Goal: Information Seeking & Learning: Find specific fact

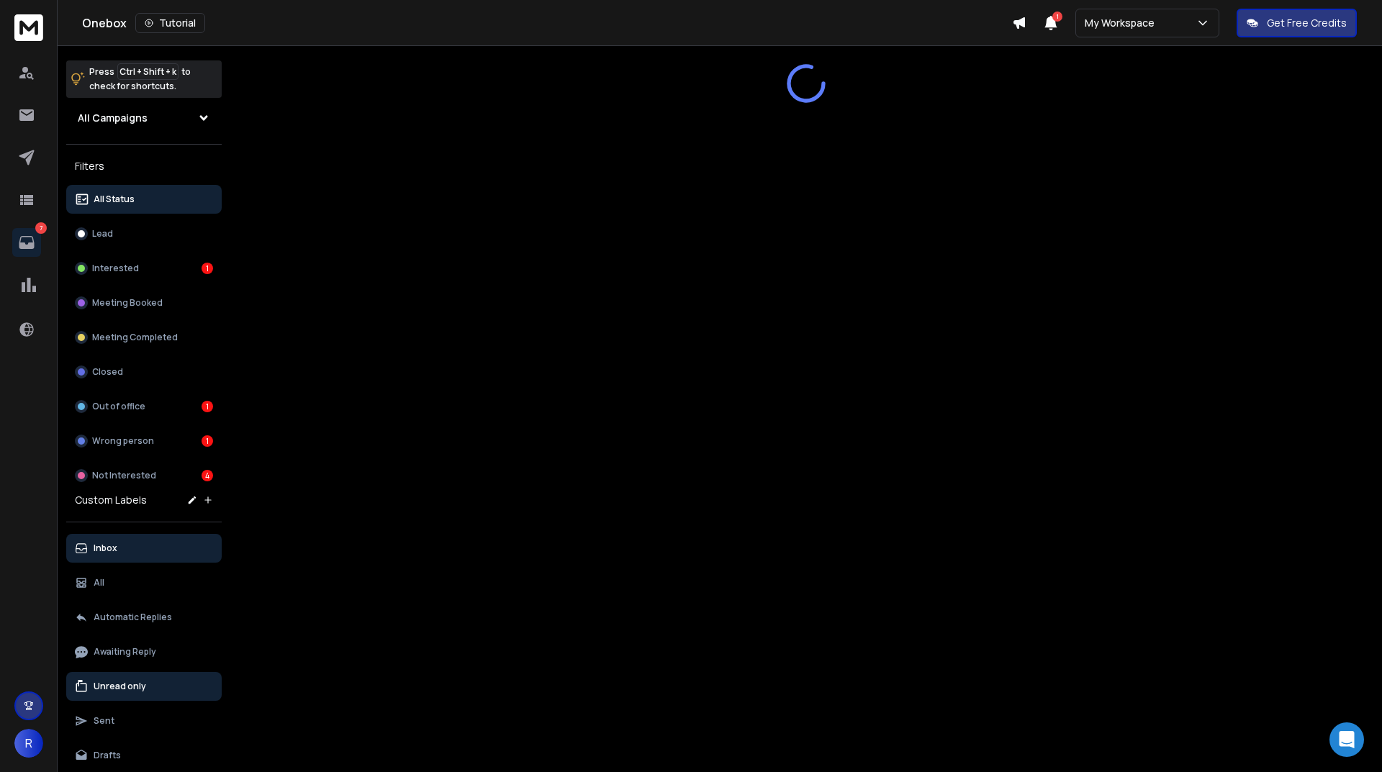
click at [113, 693] on div "Unread only" at bounding box center [110, 686] width 71 height 17
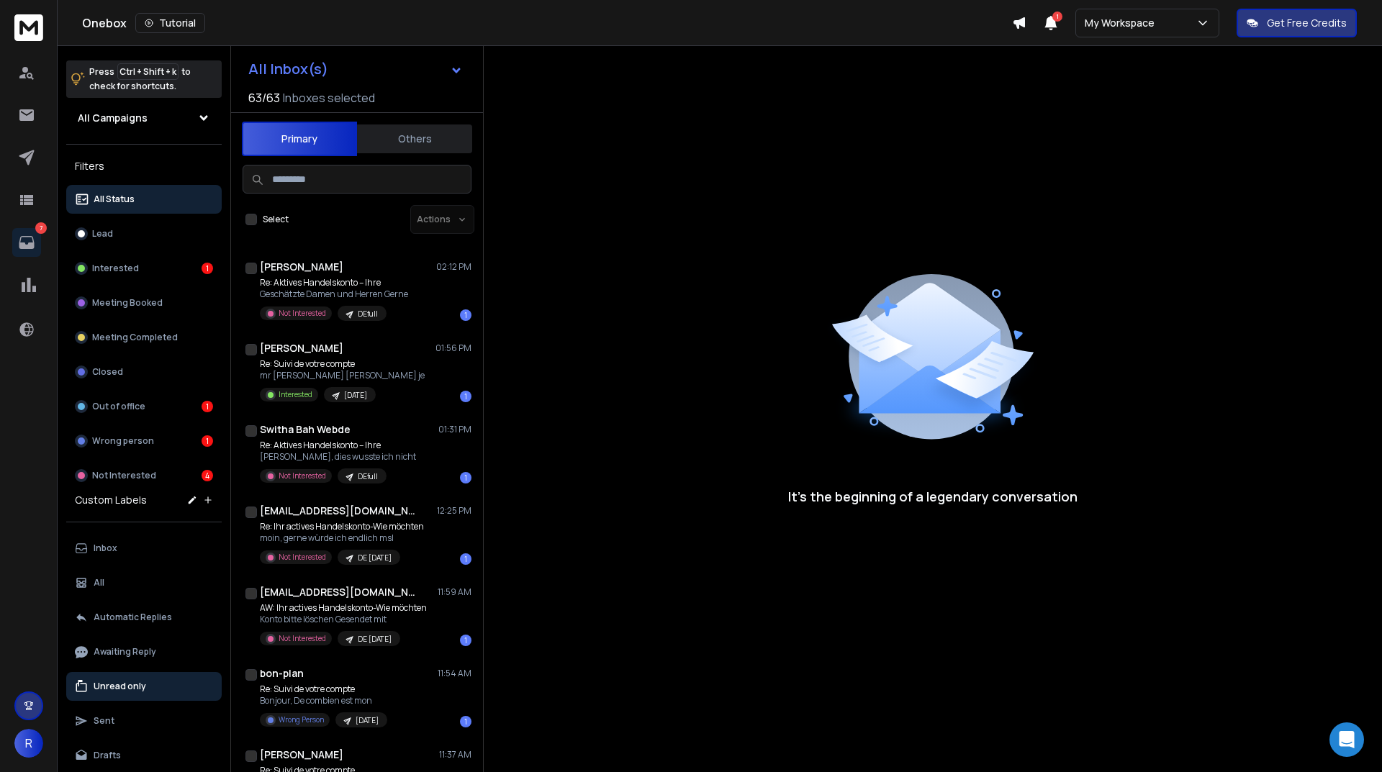
click at [135, 682] on p "Unread only" at bounding box center [120, 687] width 53 height 12
click at [101, 552] on p "Inbox" at bounding box center [106, 549] width 24 height 12
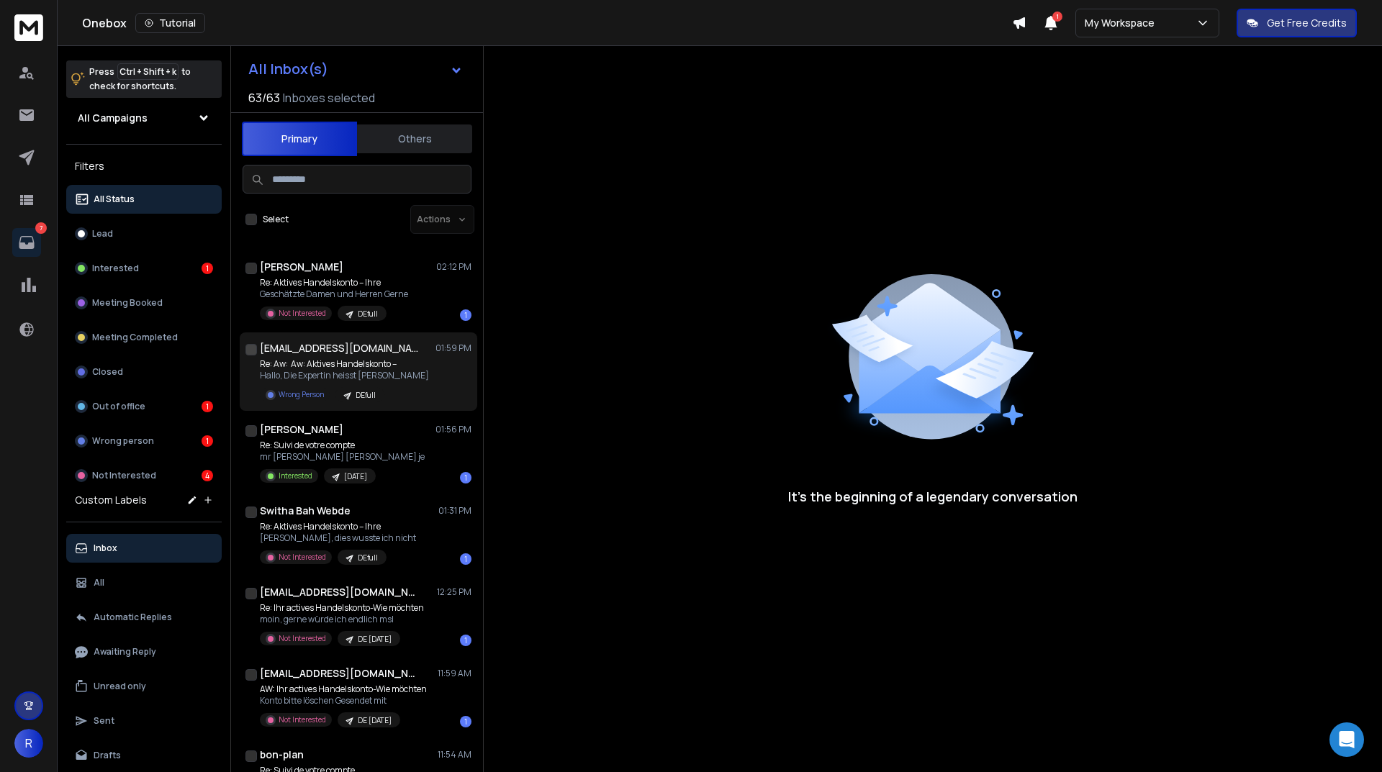
click at [428, 369] on div "Re: Aw: Aw: Aktives Handelskonto – Hallo, Die Expertin heisst Louisa Liapi Wron…" at bounding box center [366, 380] width 212 height 44
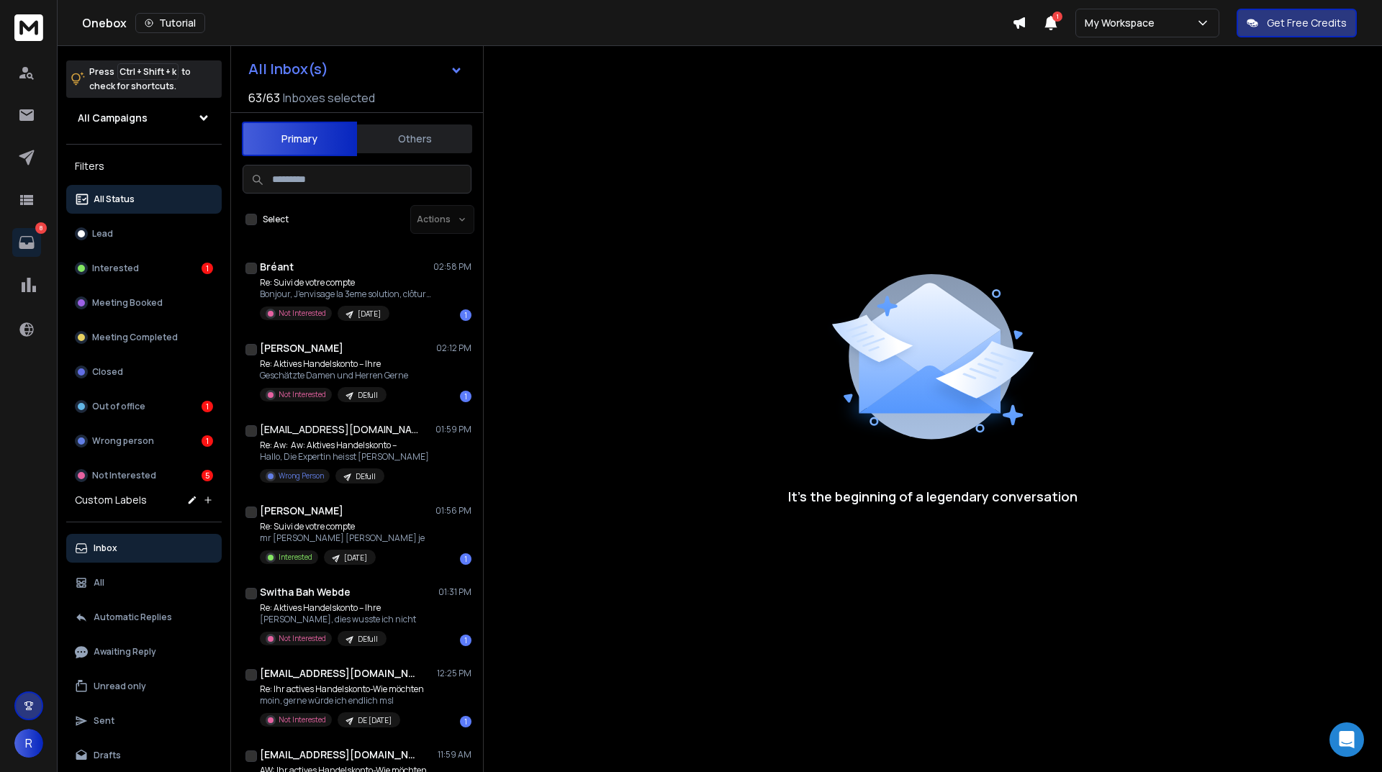
click at [402, 135] on button "Others" at bounding box center [414, 139] width 115 height 32
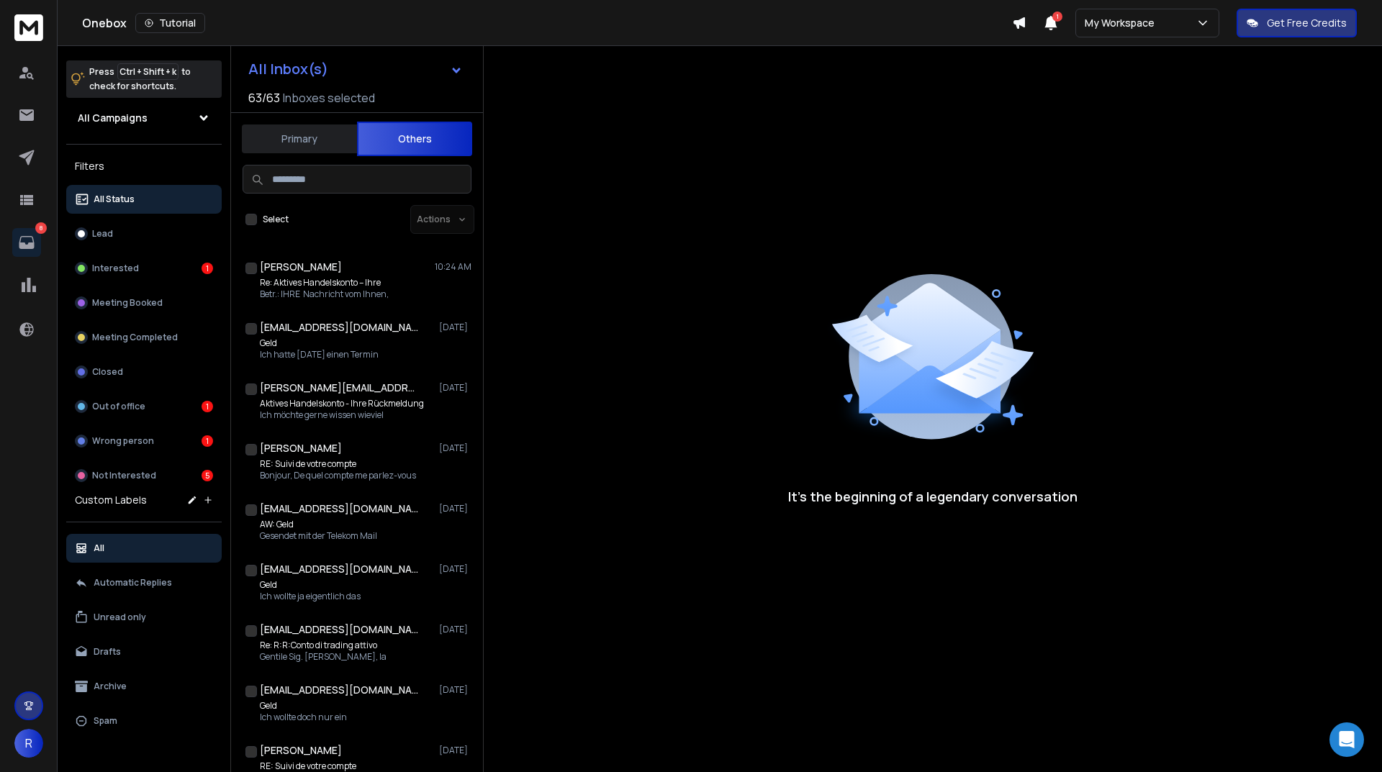
click at [325, 137] on button "Primary" at bounding box center [299, 139] width 115 height 32
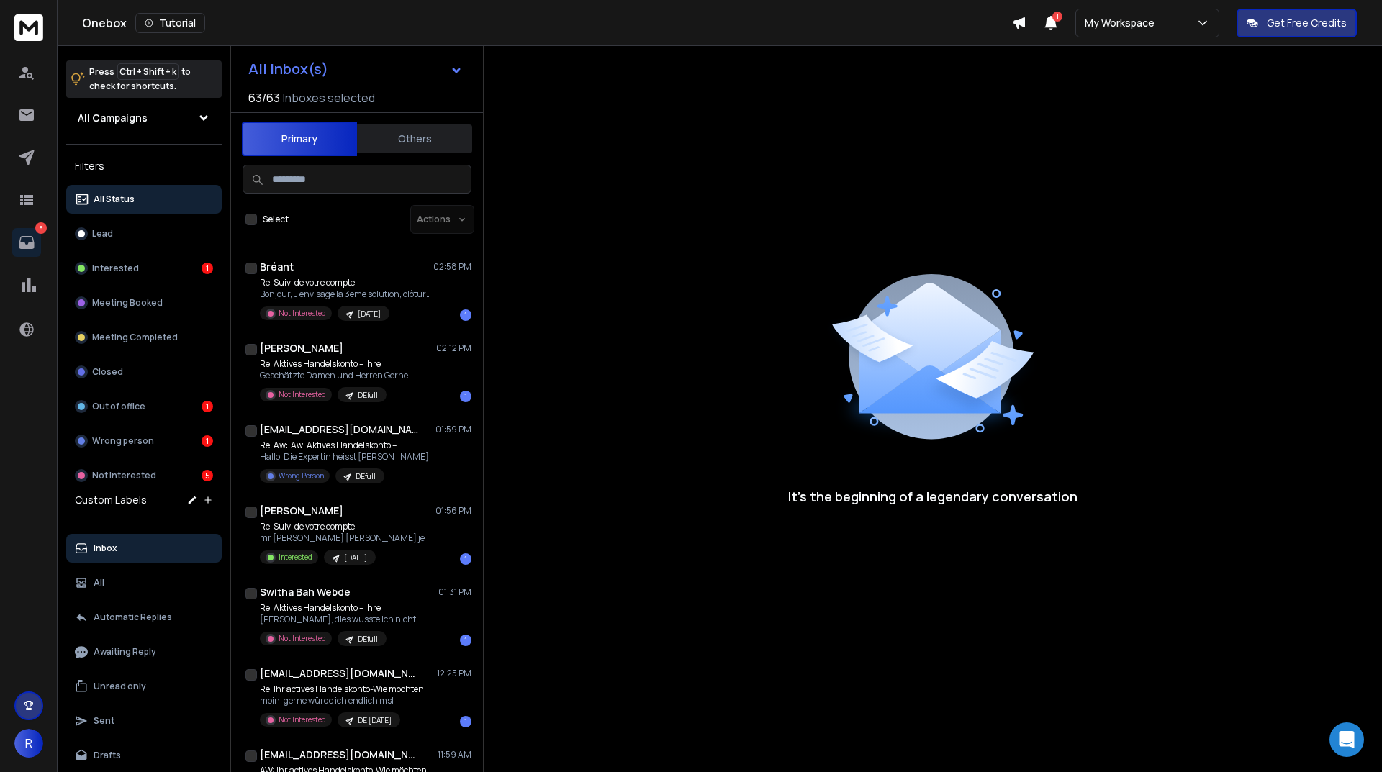
click at [453, 143] on button "Others" at bounding box center [414, 139] width 115 height 32
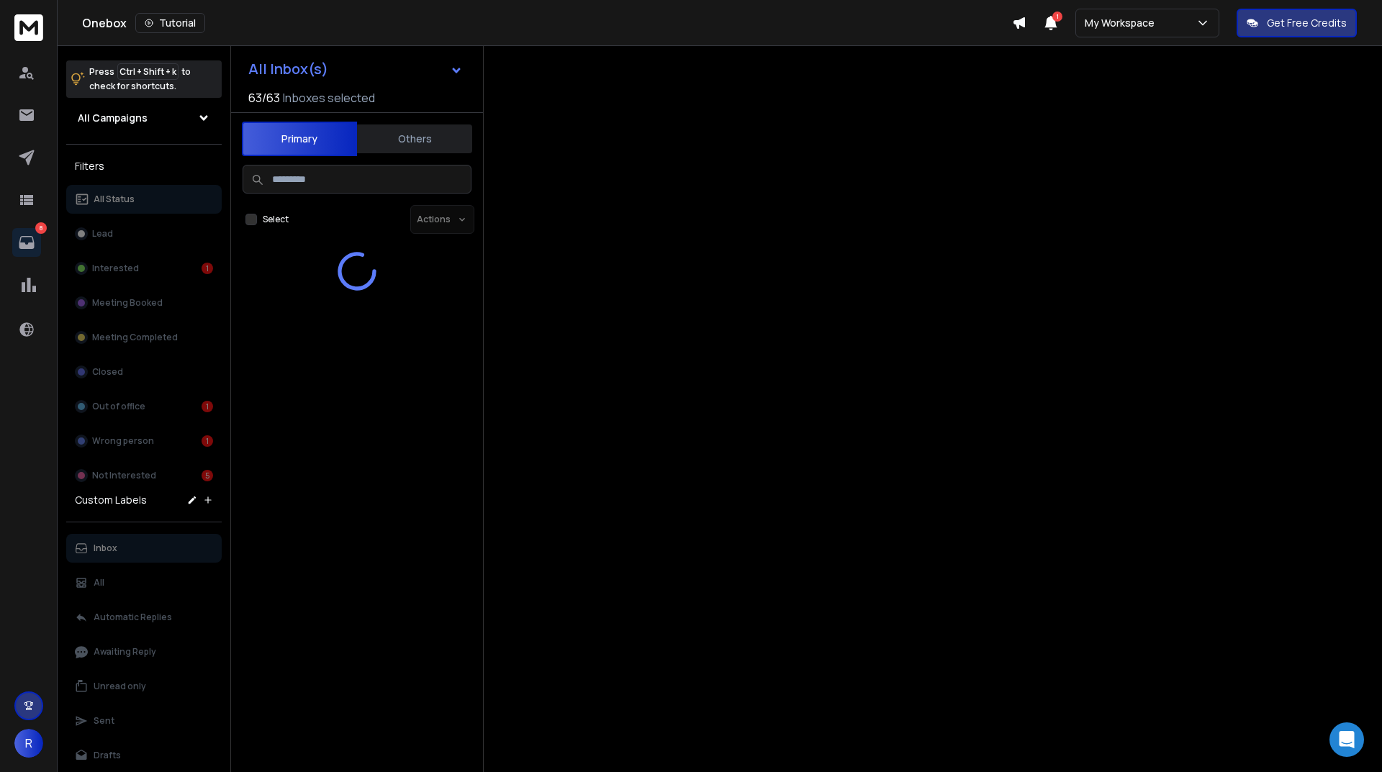
click at [308, 145] on button "Primary" at bounding box center [299, 139] width 115 height 35
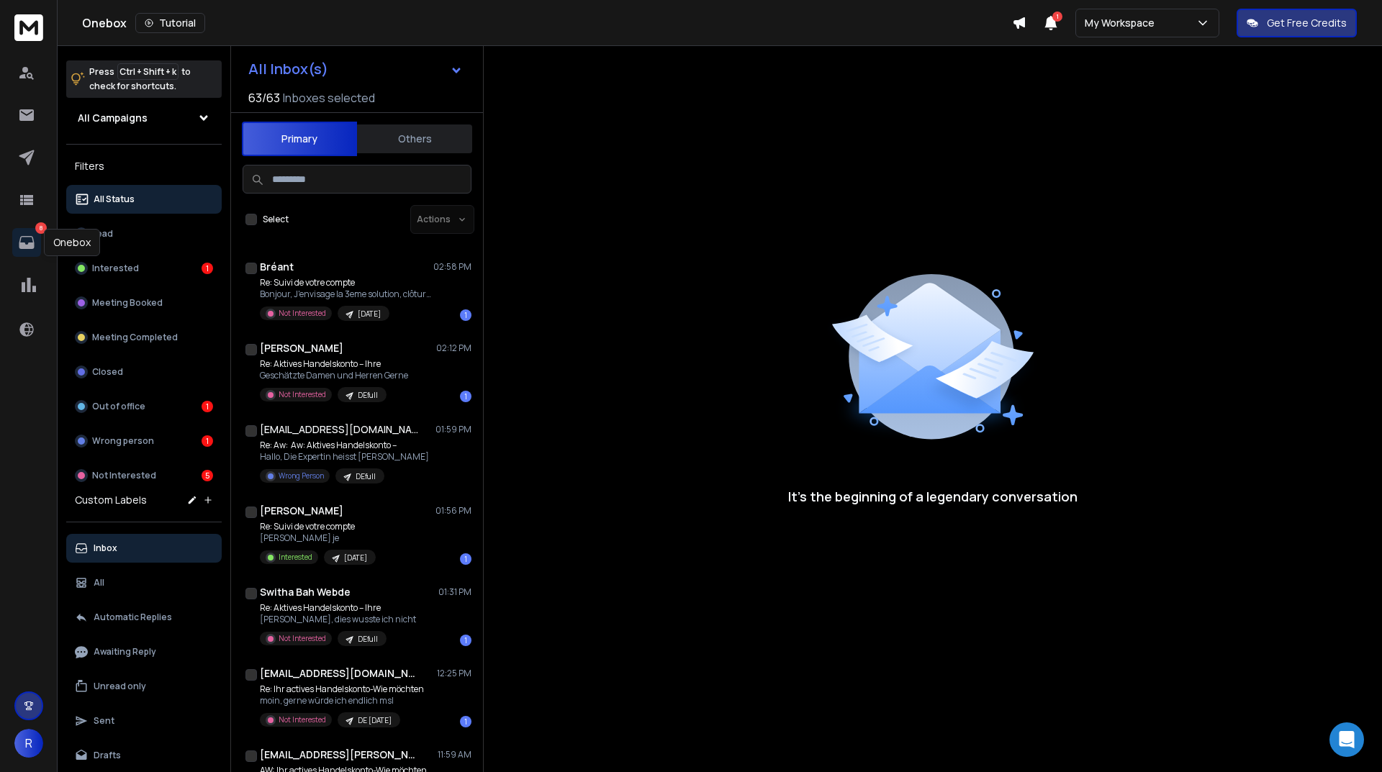
click at [27, 251] on icon at bounding box center [26, 242] width 17 height 17
click at [106, 596] on button "All" at bounding box center [143, 583] width 155 height 29
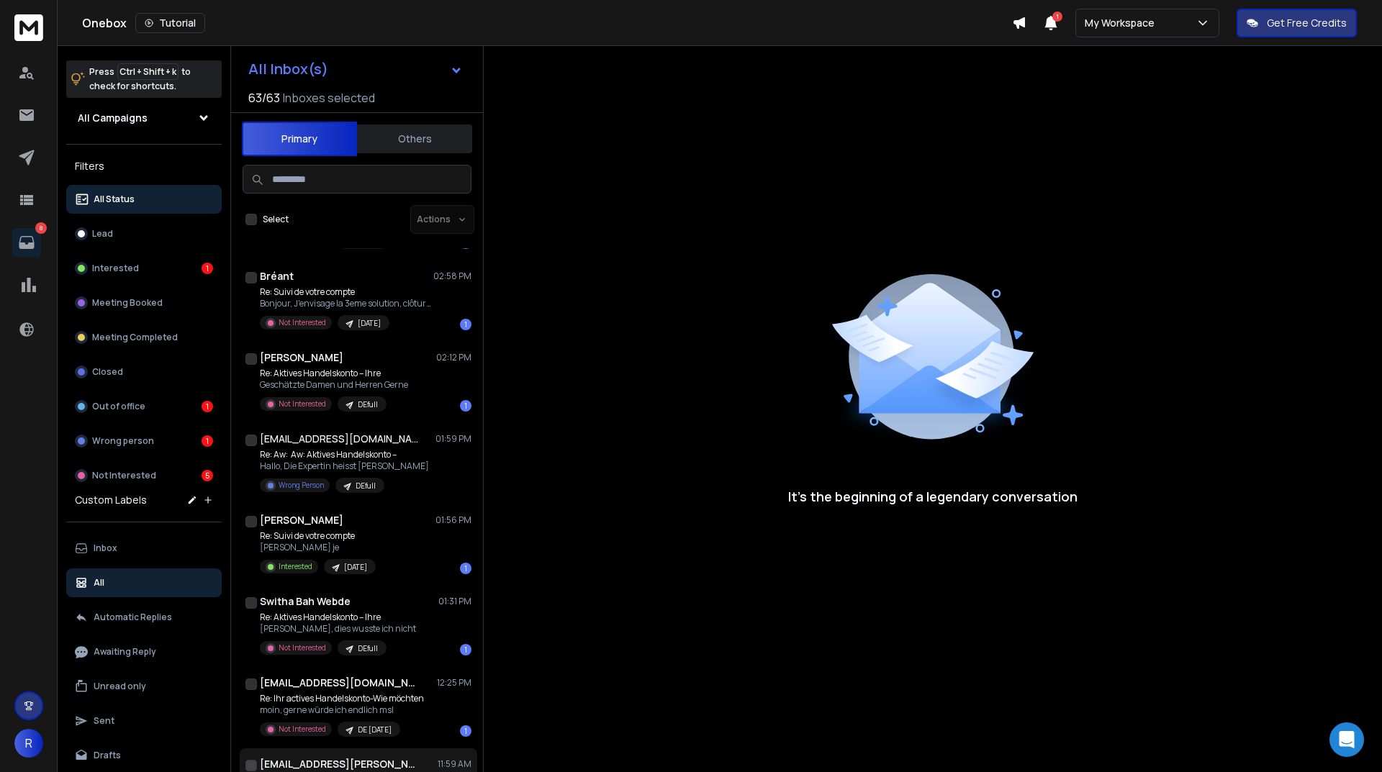
scroll to position [288, 0]
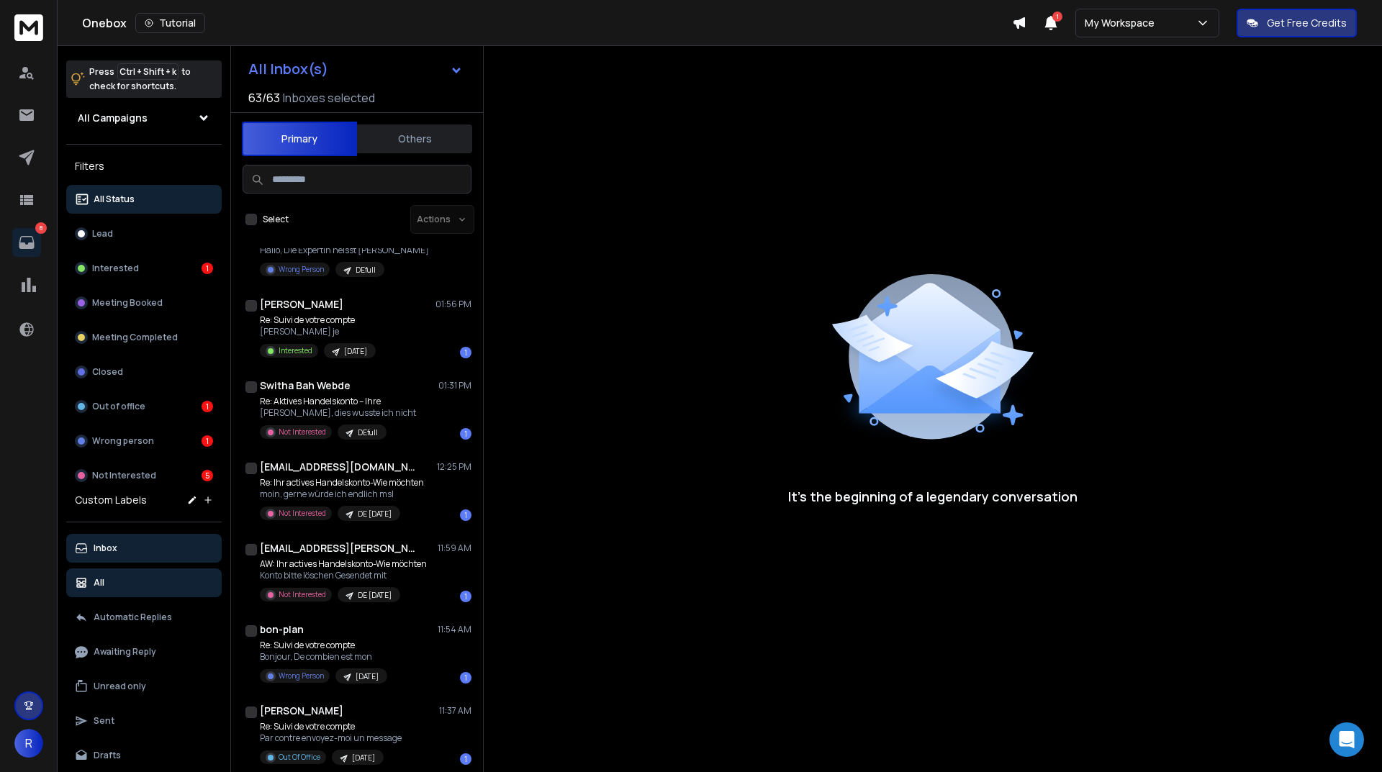
click at [97, 551] on p "Inbox" at bounding box center [106, 549] width 24 height 12
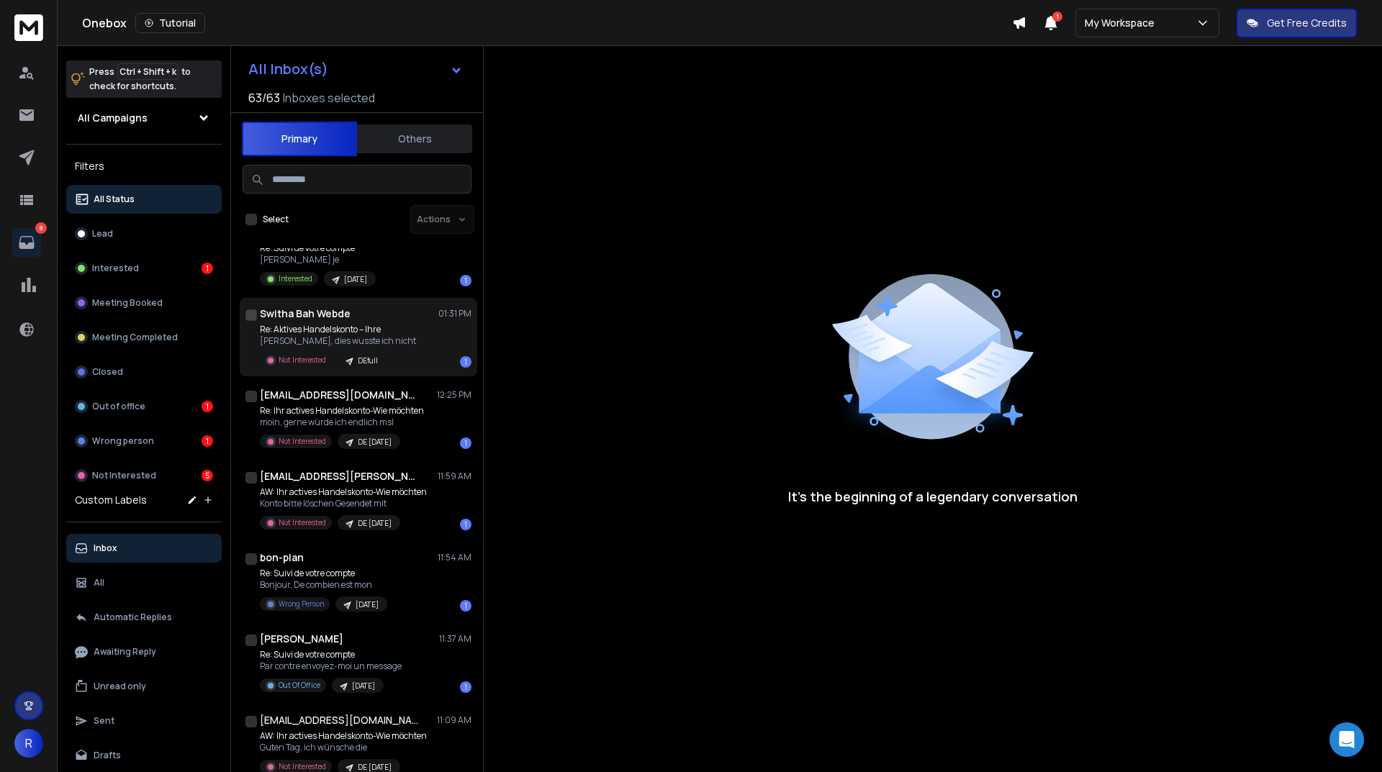
scroll to position [576, 0]
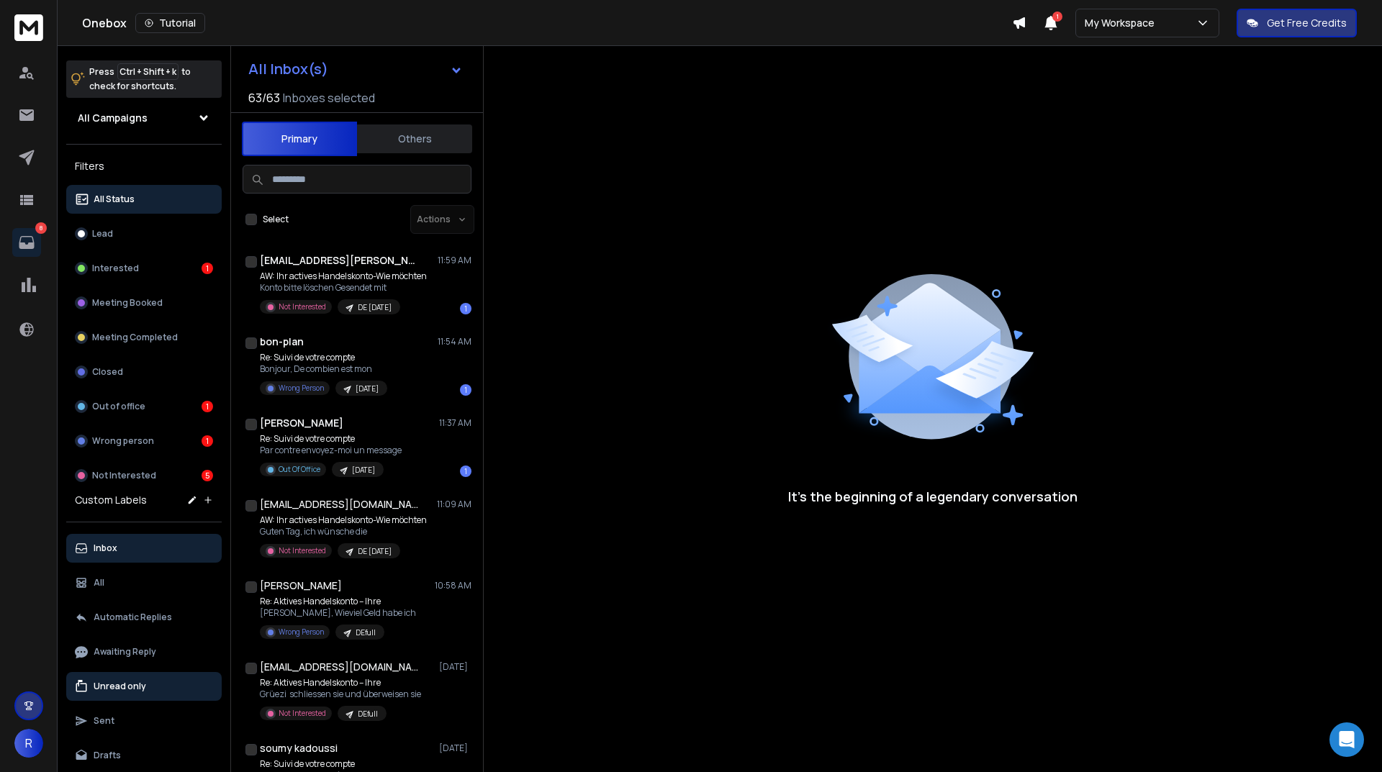
click at [142, 684] on p "Unread only" at bounding box center [120, 687] width 53 height 12
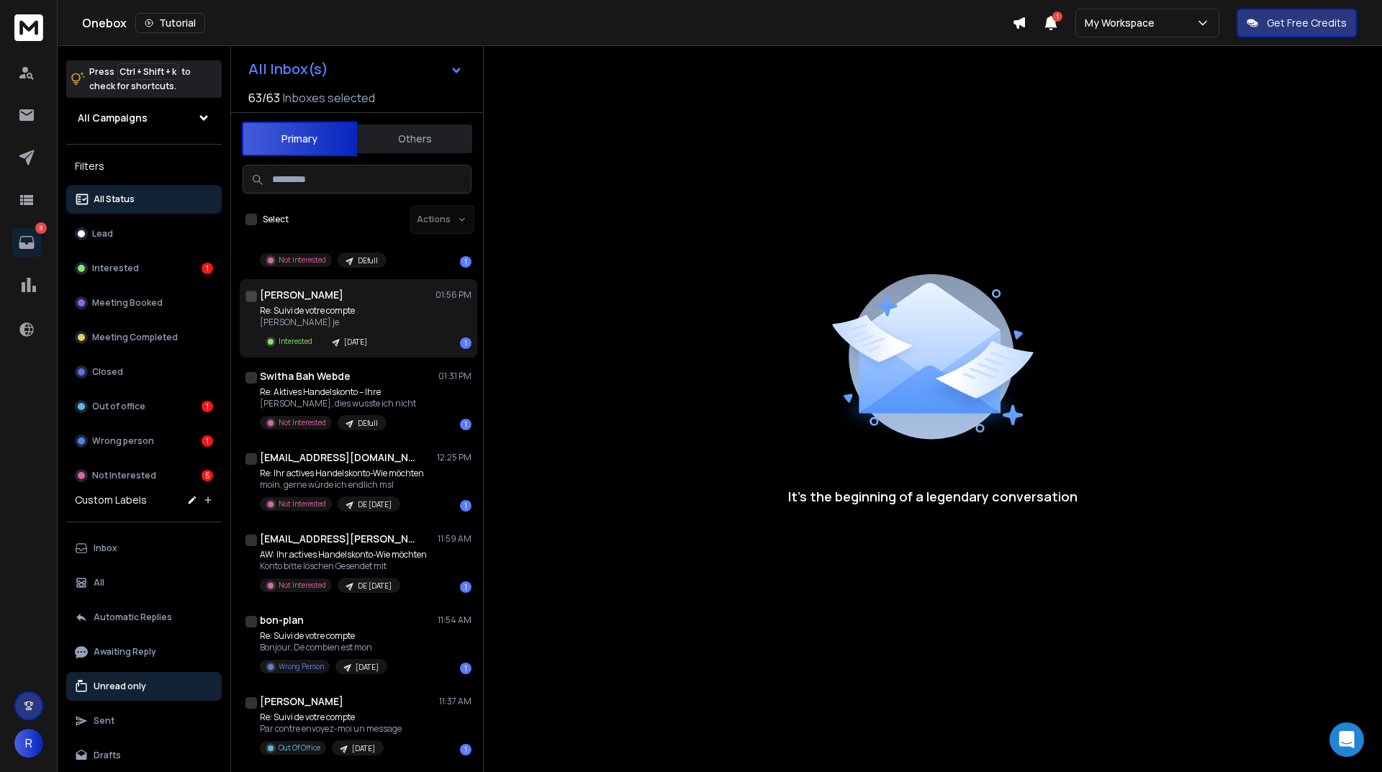
scroll to position [256, 0]
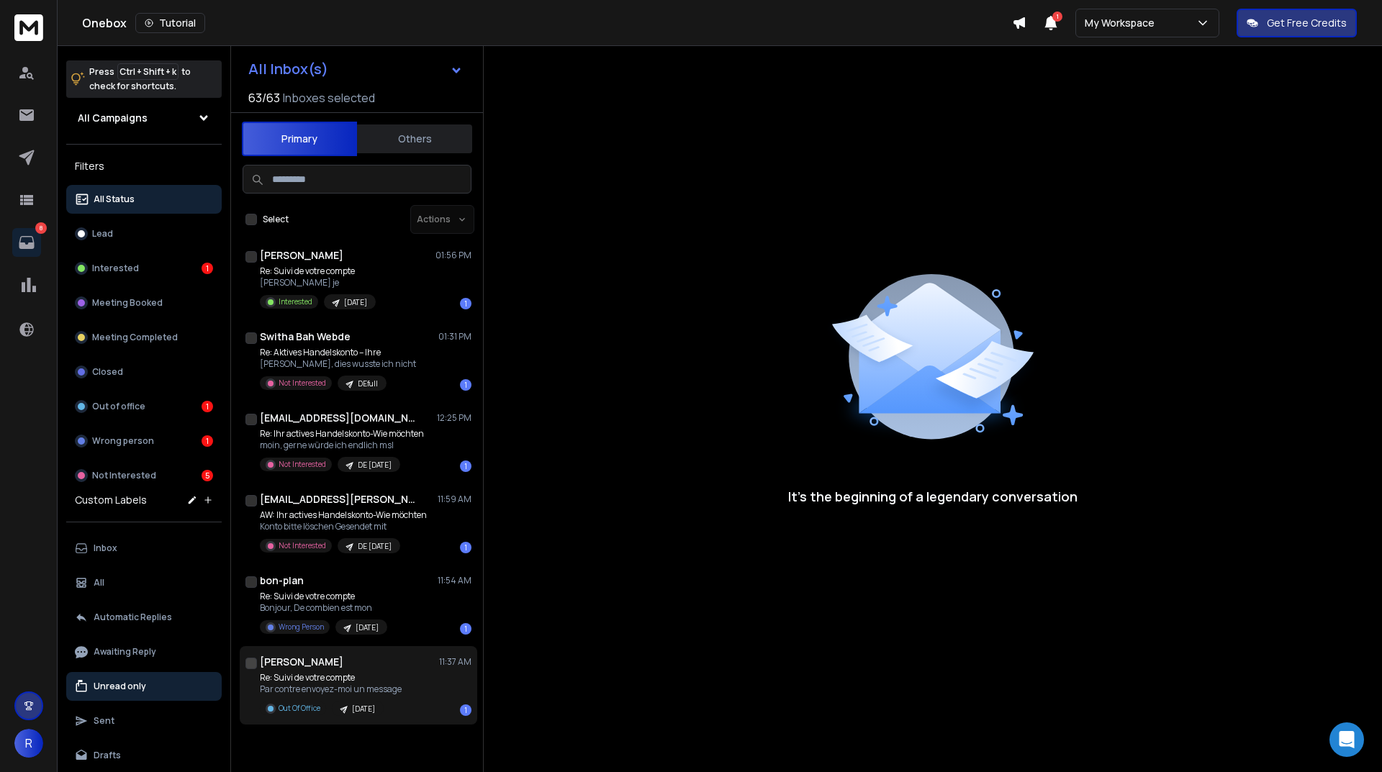
click at [394, 695] on p "Par contre envoyez-moi un message" at bounding box center [331, 690] width 142 height 12
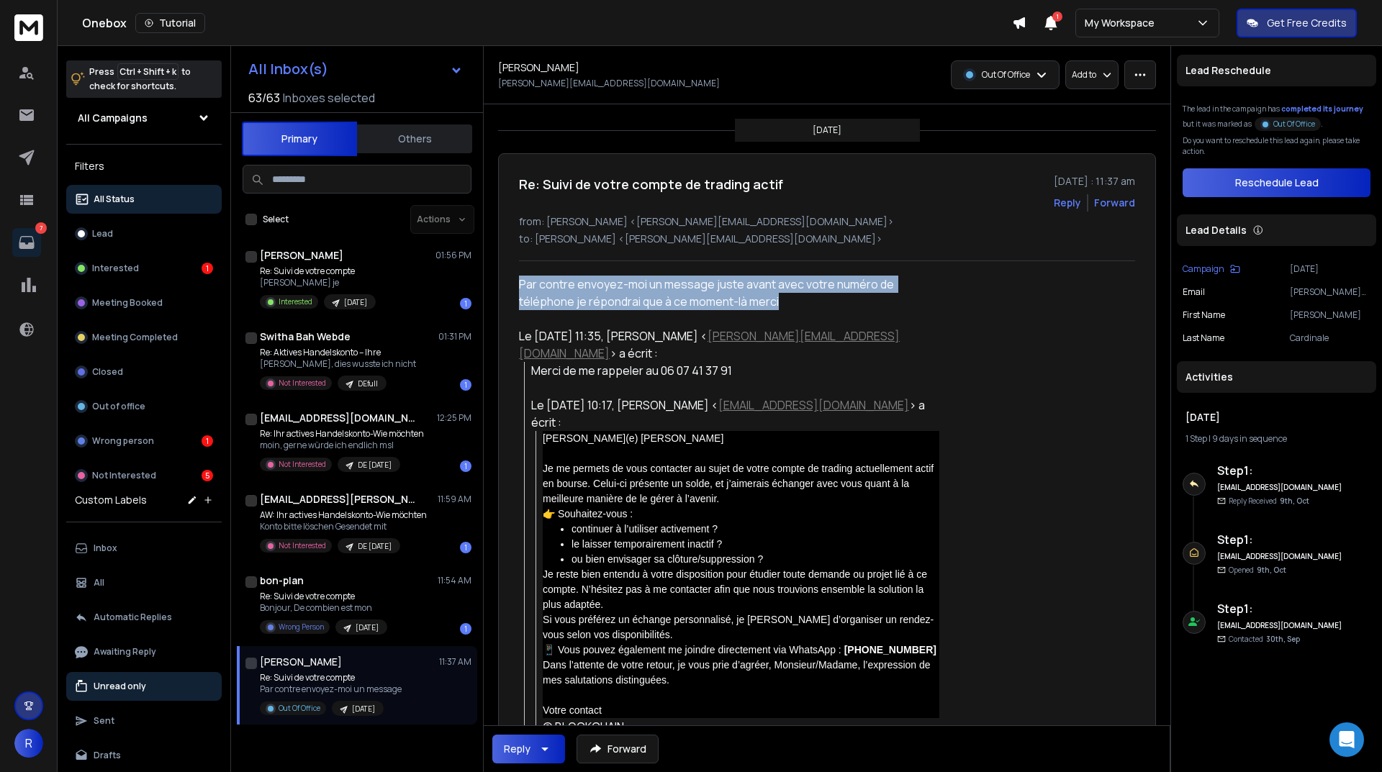
drag, startPoint x: 800, startPoint y: 306, endPoint x: 515, endPoint y: 289, distance: 284.8
click at [515, 289] on div "Re: Suivi de votre compte de trading actif [DATE] : 11:37 am Reply Forward from…" at bounding box center [827, 512] width 658 height 718
copy div "Par contre envoyez-moi un message juste avant avec votre numéro de téléphone je…"
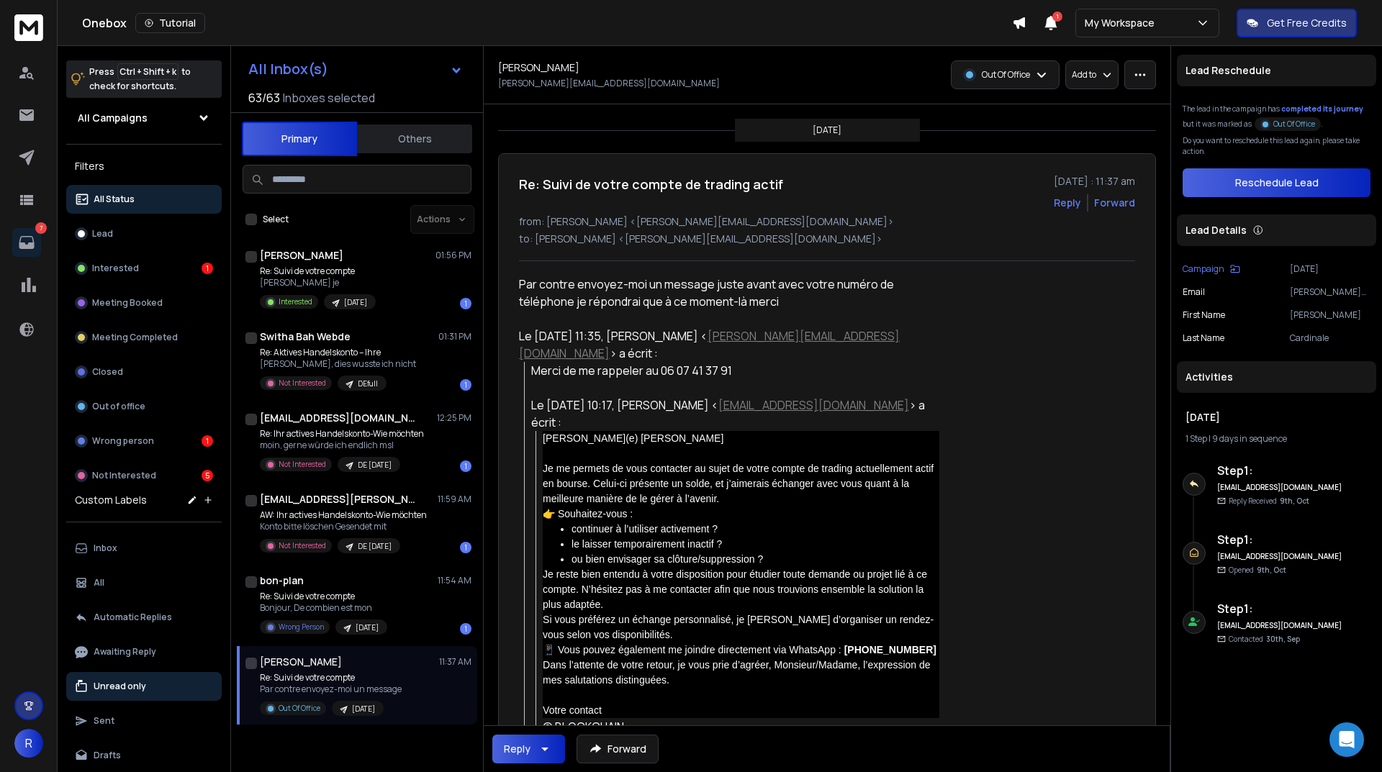
click at [595, 371] on div "Merci de me rappeler au 06 07 41 37 91" at bounding box center [735, 370] width 408 height 17
drag, startPoint x: 538, startPoint y: 370, endPoint x: 746, endPoint y: 370, distance: 208.0
click at [746, 370] on div "Merci de me rappeler au 06 07 41 37 91" at bounding box center [735, 370] width 408 height 17
drag, startPoint x: 746, startPoint y: 370, endPoint x: 523, endPoint y: 371, distance: 223.2
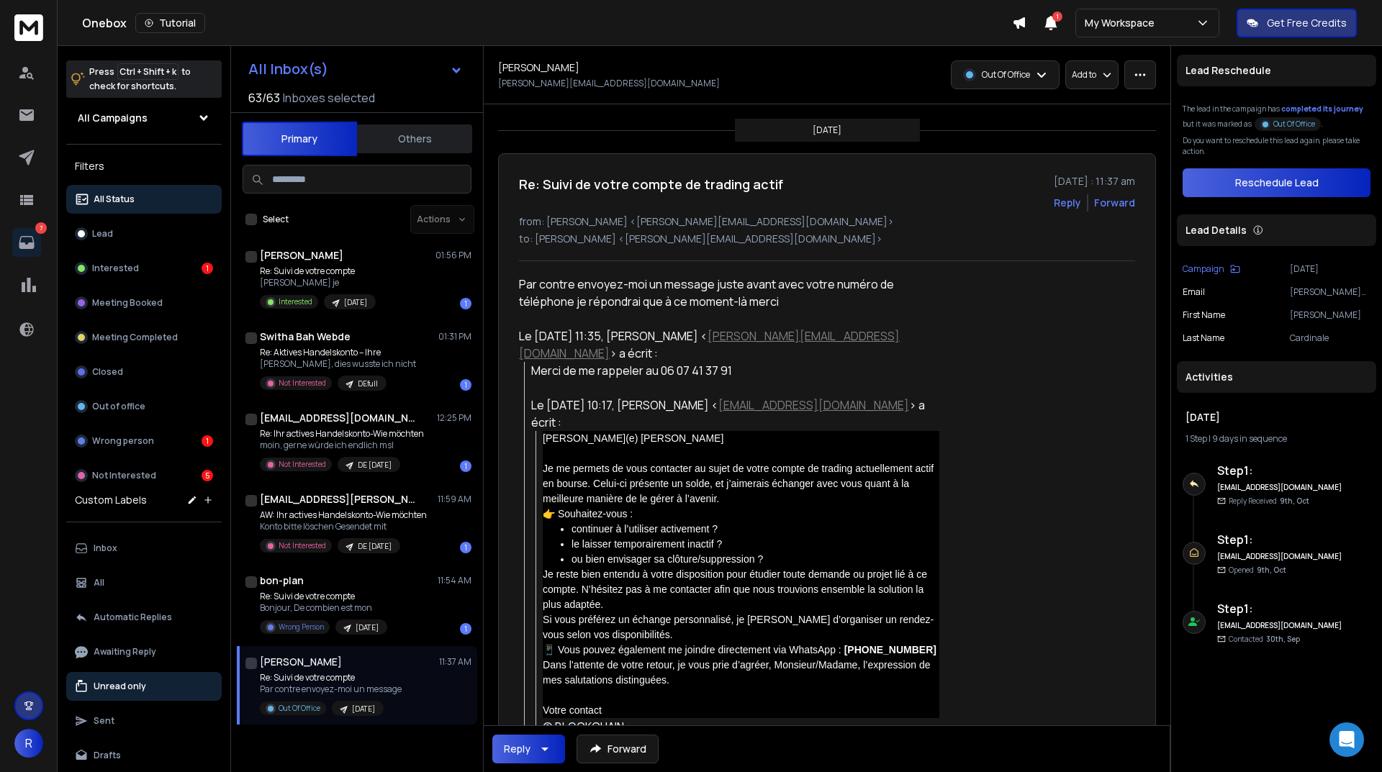
click at [524, 371] on blockquote "Merci de me rappeler au 06 07 41 37 91 Le [DATE] 10:17, [PERSON_NAME] < [PERSON…" at bounding box center [731, 583] width 415 height 443
click at [564, 369] on div "Merci de me rappeler au 06 07 41 37 91" at bounding box center [735, 370] width 408 height 17
click at [1313, 290] on p "[PERSON_NAME][EMAIL_ADDRESS][DOMAIN_NAME]" at bounding box center [1330, 292] width 81 height 12
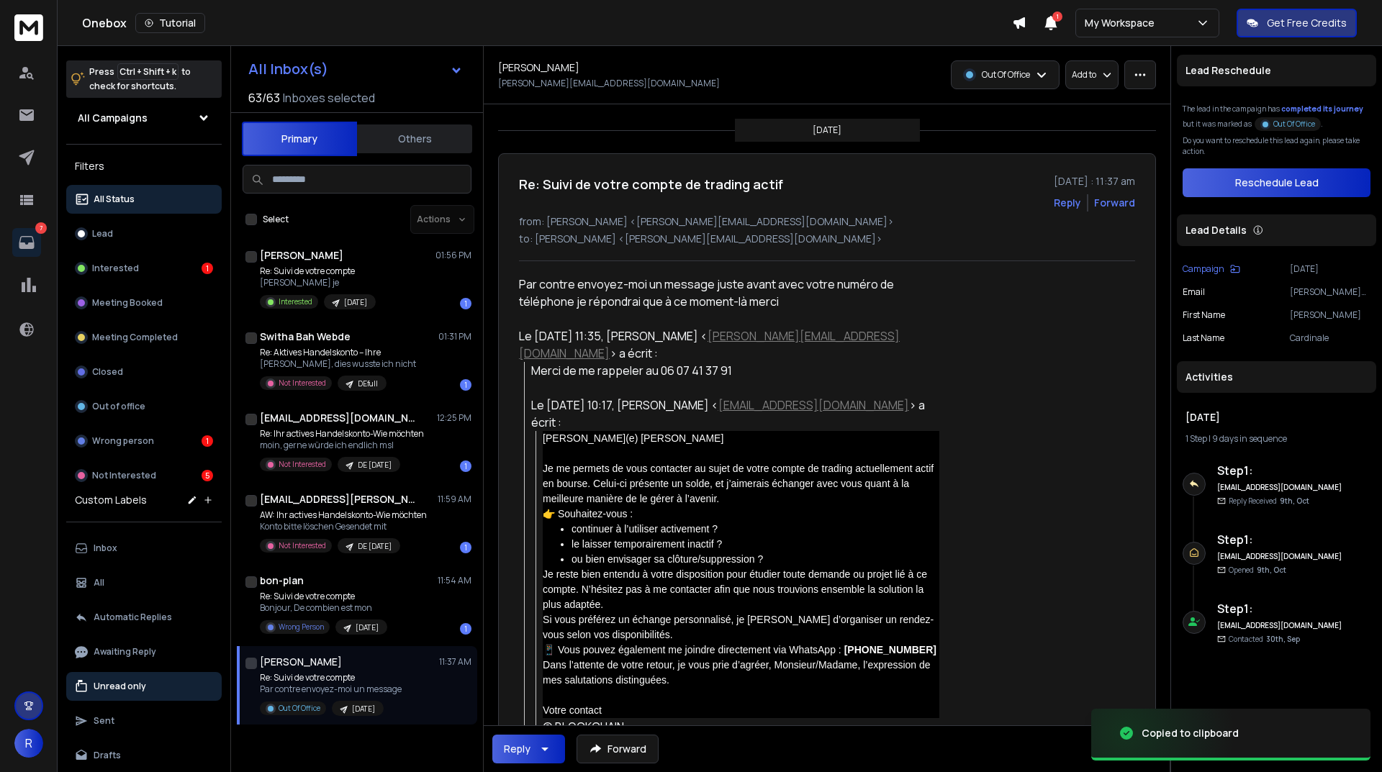
click at [606, 161] on div "Re: Suivi de votre compte de trading actif [DATE] : 11:37 am Reply Forward from…" at bounding box center [827, 512] width 658 height 718
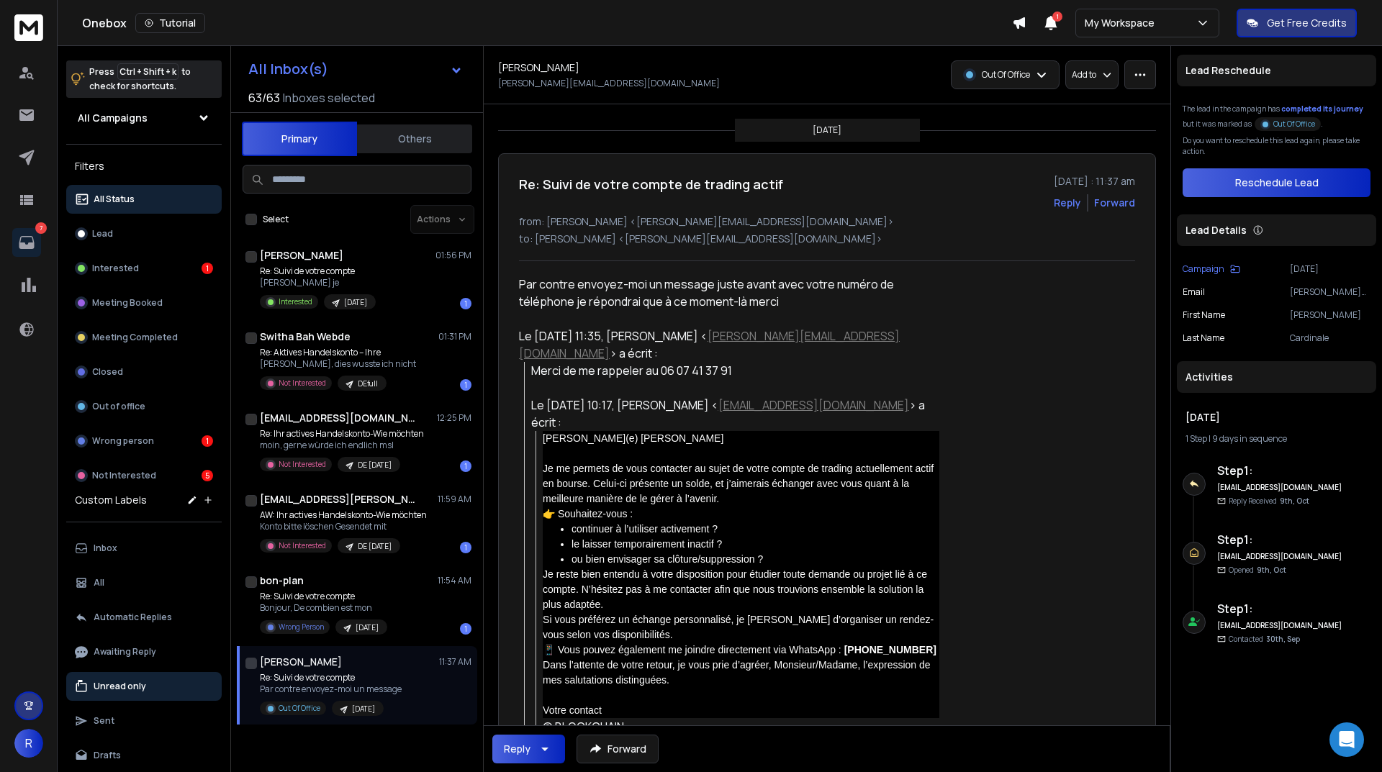
click at [554, 222] on p "from: [PERSON_NAME] <[PERSON_NAME][EMAIL_ADDRESS][DOMAIN_NAME]>" at bounding box center [827, 222] width 616 height 14
drag, startPoint x: 547, startPoint y: 222, endPoint x: 629, endPoint y: 224, distance: 82.1
click at [629, 224] on p "from: [PERSON_NAME] <[PERSON_NAME][EMAIL_ADDRESS][DOMAIN_NAME]>" at bounding box center [827, 222] width 616 height 14
copy p "[PERSON_NAME]"
click at [618, 156] on div "Re: Suivi de votre compte de trading actif [DATE] : 11:37 am Reply Forward from…" at bounding box center [827, 512] width 658 height 718
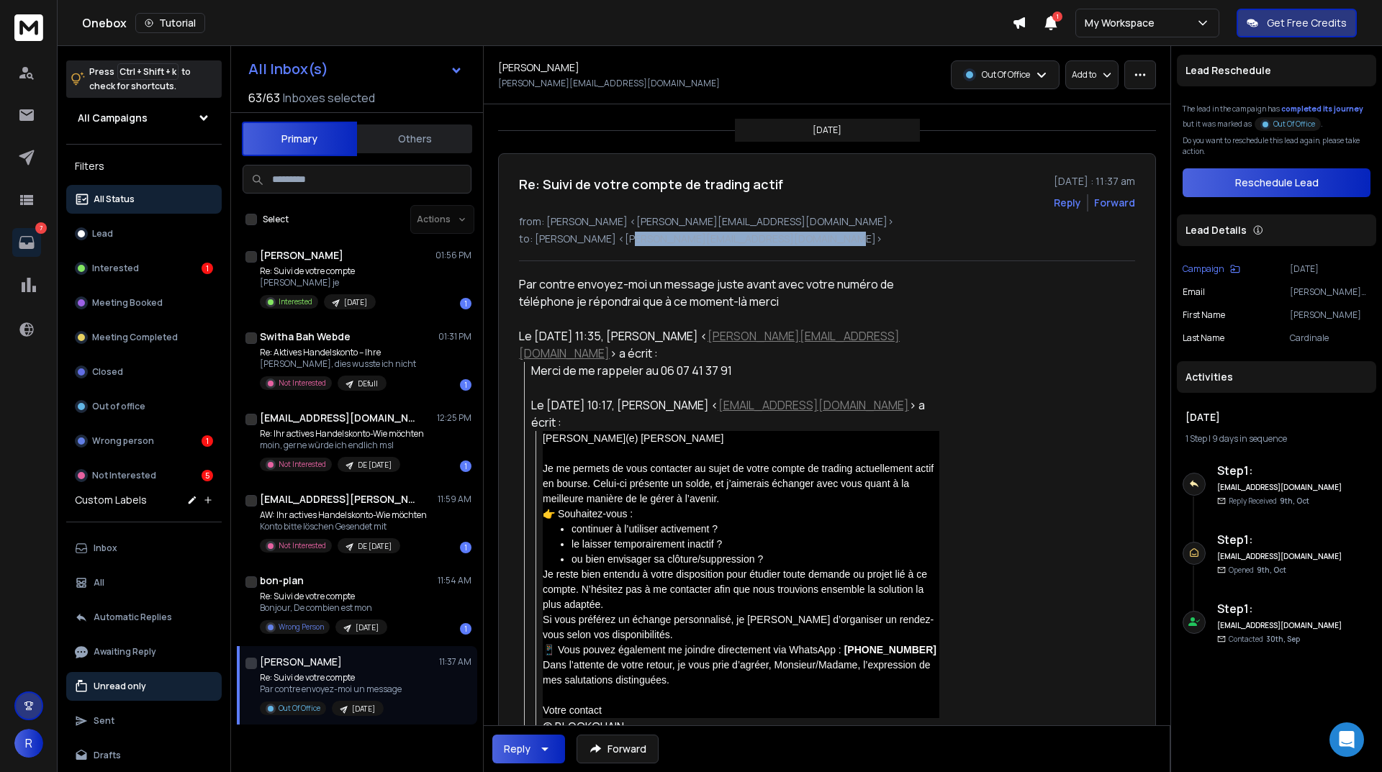
drag, startPoint x: 613, startPoint y: 241, endPoint x: 800, endPoint y: 239, distance: 187.2
click at [800, 239] on p "to: [PERSON_NAME] <[PERSON_NAME][EMAIL_ADDRESS][DOMAIN_NAME]>" at bounding box center [827, 239] width 616 height 14
copy p "[EMAIL_ADDRESS][DOMAIN_NAME]"
click at [407, 689] on div "Re: Suivi de votre compte Par contre envoyez-moi un message Out Of Office [DATE]" at bounding box center [366, 694] width 212 height 44
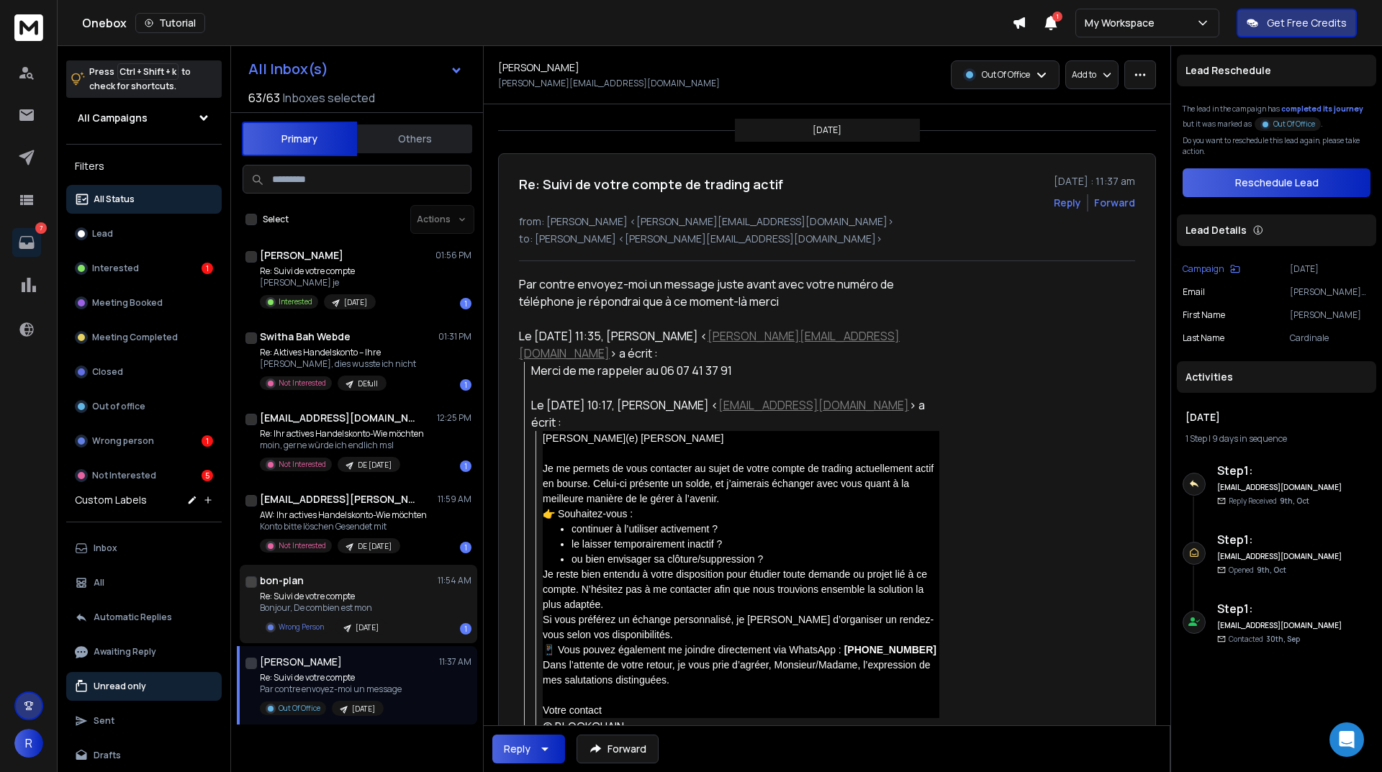
click at [385, 605] on p "Bonjour, De combien est mon" at bounding box center [323, 609] width 127 height 12
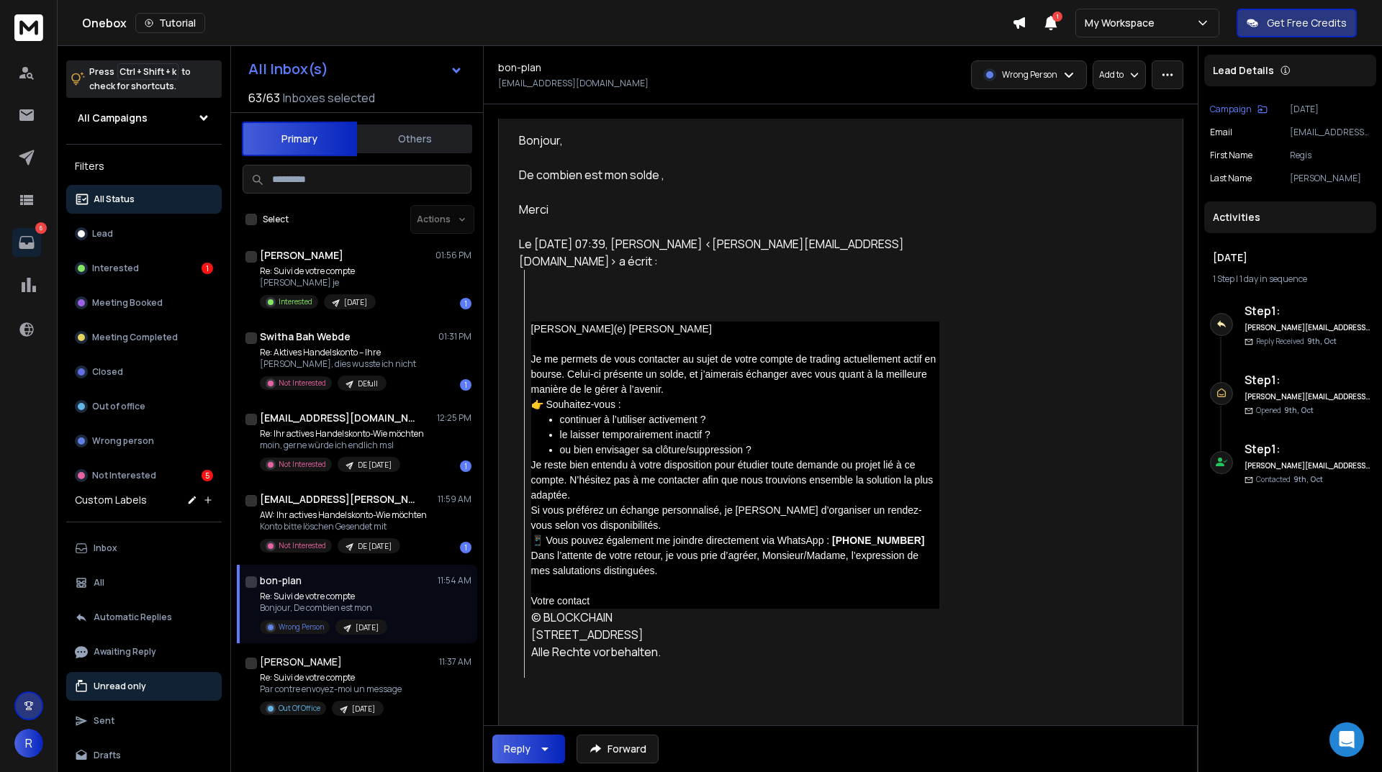
scroll to position [0, 0]
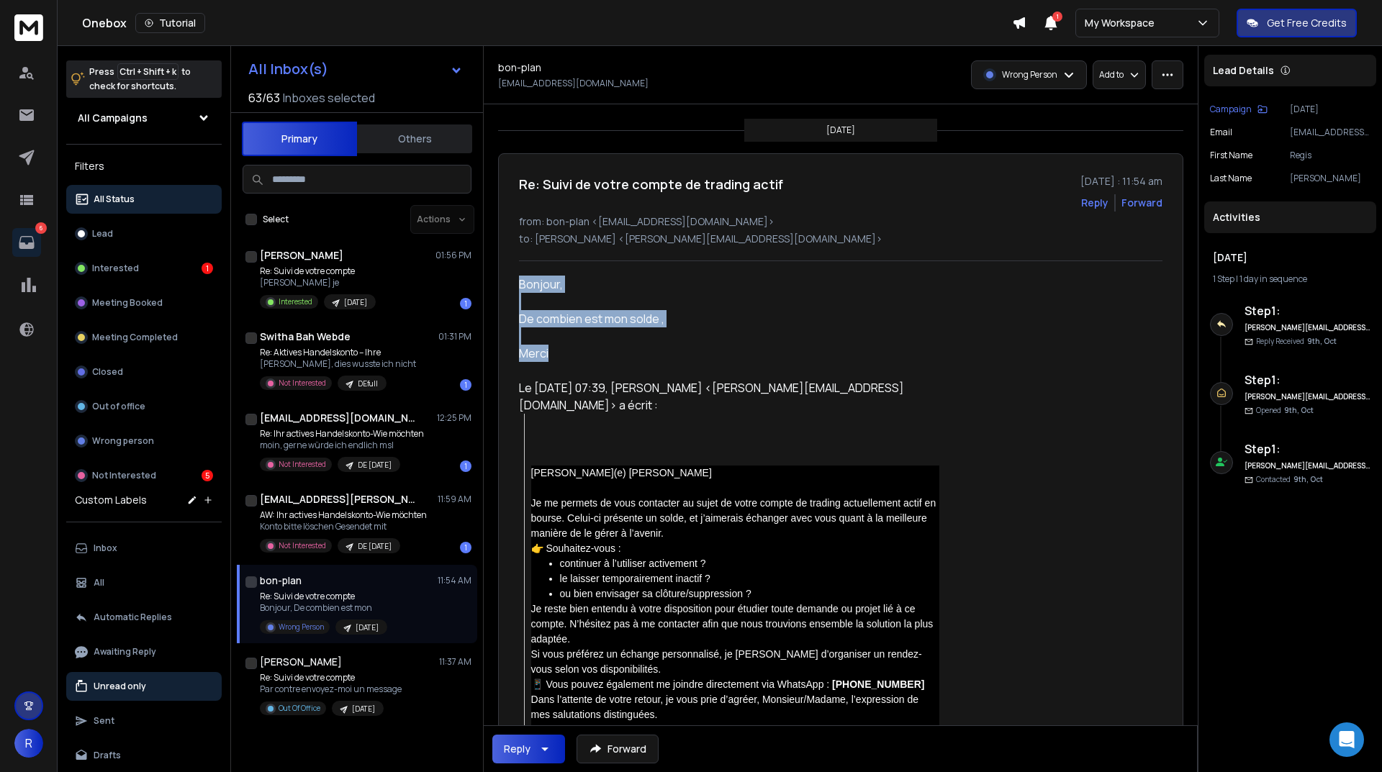
drag, startPoint x: 547, startPoint y: 353, endPoint x: 507, endPoint y: 284, distance: 79.0
click at [507, 284] on div "Re: Suivi de votre compte de trading actif [DATE] : 11:54 am Reply Forward from…" at bounding box center [840, 521] width 685 height 736
copy div "Bonjour, De combien est mon solde , Merci"
click at [628, 280] on div "Bonjour, De combien est mon solde , Merci" at bounding box center [729, 319] width 420 height 86
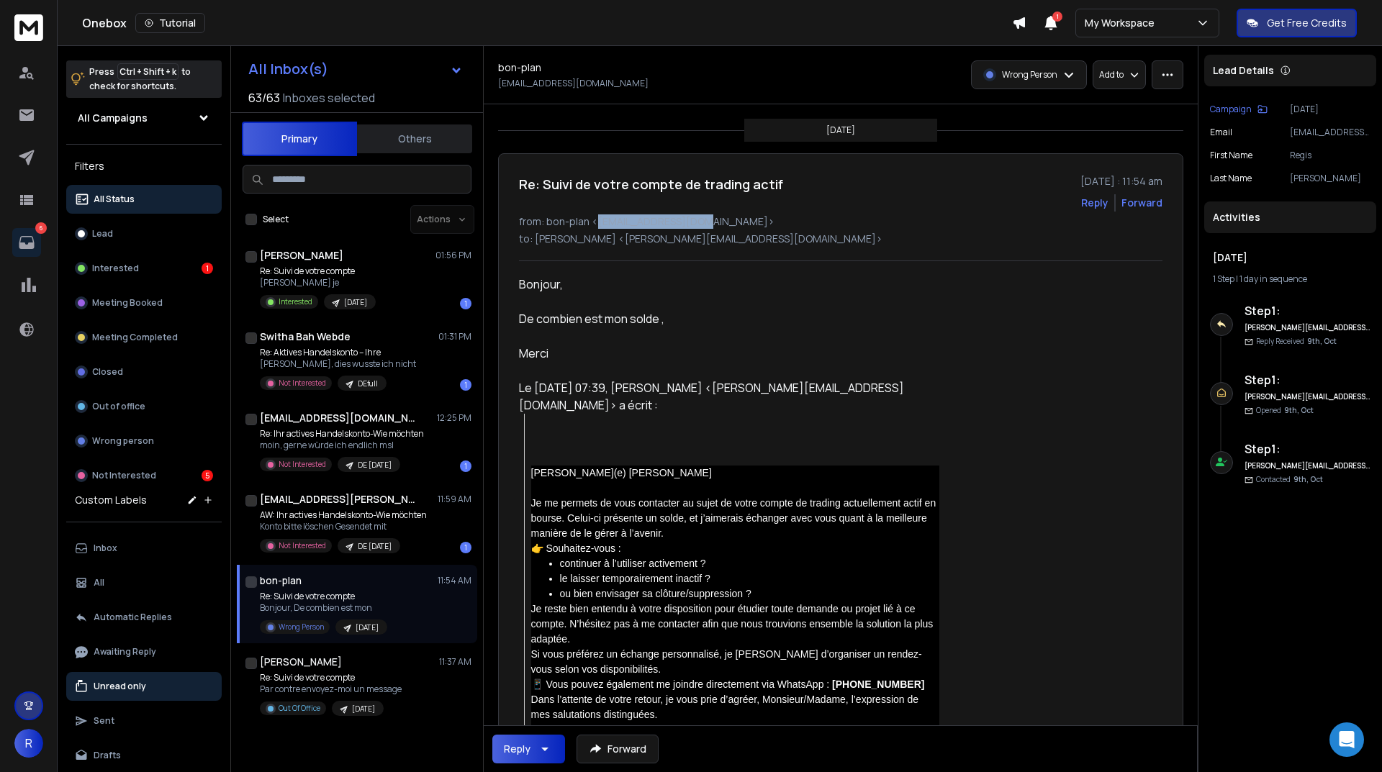
drag, startPoint x: 594, startPoint y: 220, endPoint x: 691, endPoint y: 222, distance: 97.2
click at [691, 222] on p "from: bon-plan <[EMAIL_ADDRESS][DOMAIN_NAME]>" at bounding box center [841, 222] width 644 height 14
drag, startPoint x: 614, startPoint y: 240, endPoint x: 769, endPoint y: 242, distance: 154.8
click at [769, 242] on p "to: [PERSON_NAME] <[PERSON_NAME][EMAIL_ADDRESS][DOMAIN_NAME]>" at bounding box center [841, 239] width 644 height 14
click at [109, 683] on p "Unread only" at bounding box center [120, 687] width 53 height 12
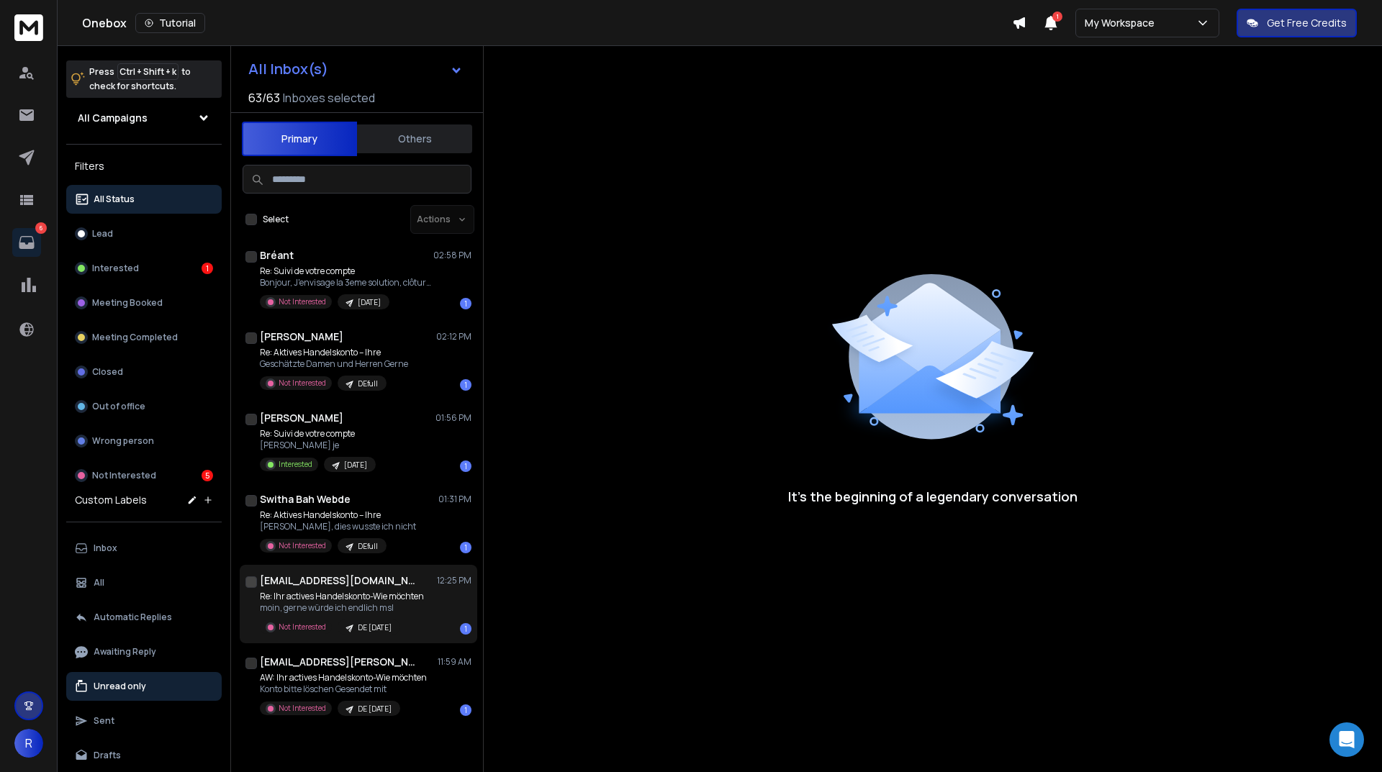
scroll to position [93, 0]
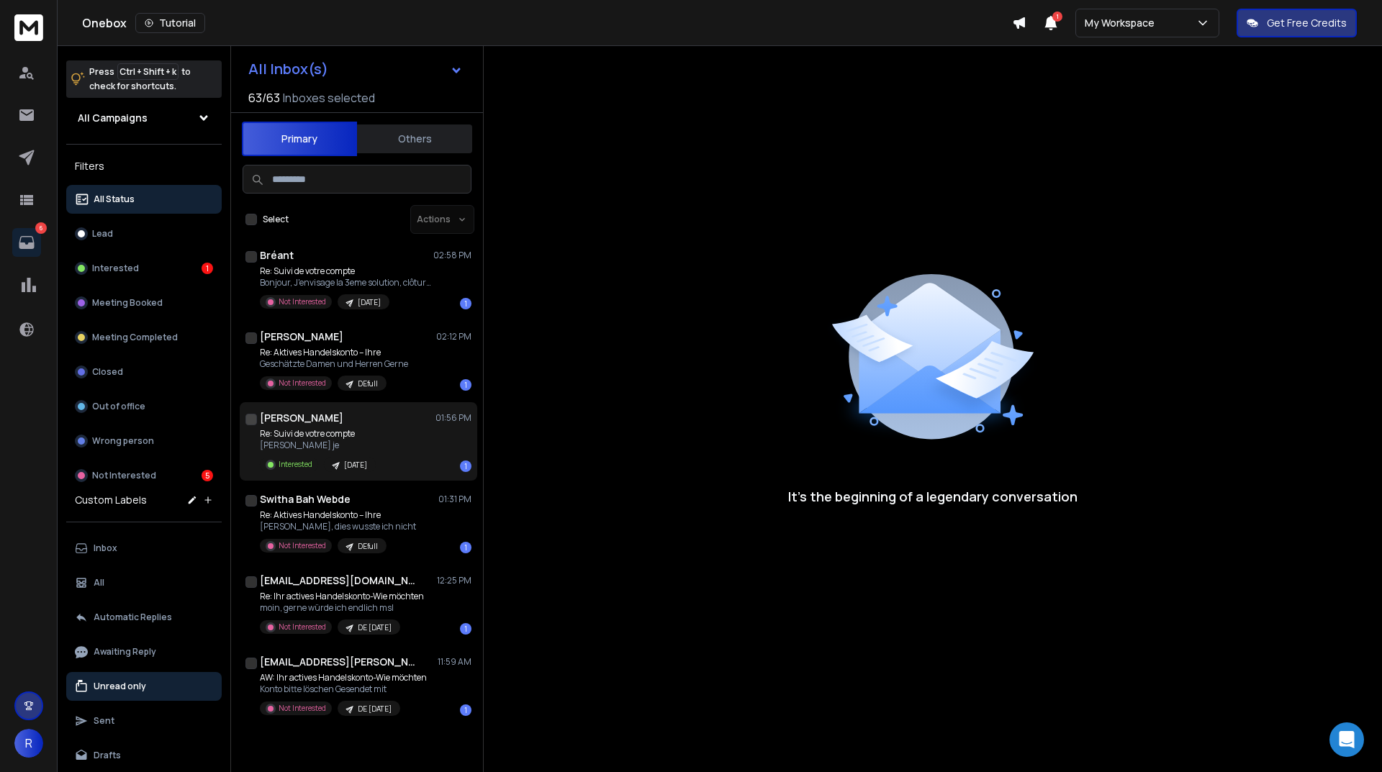
click at [374, 444] on p "[PERSON_NAME] je" at bounding box center [318, 446] width 116 height 12
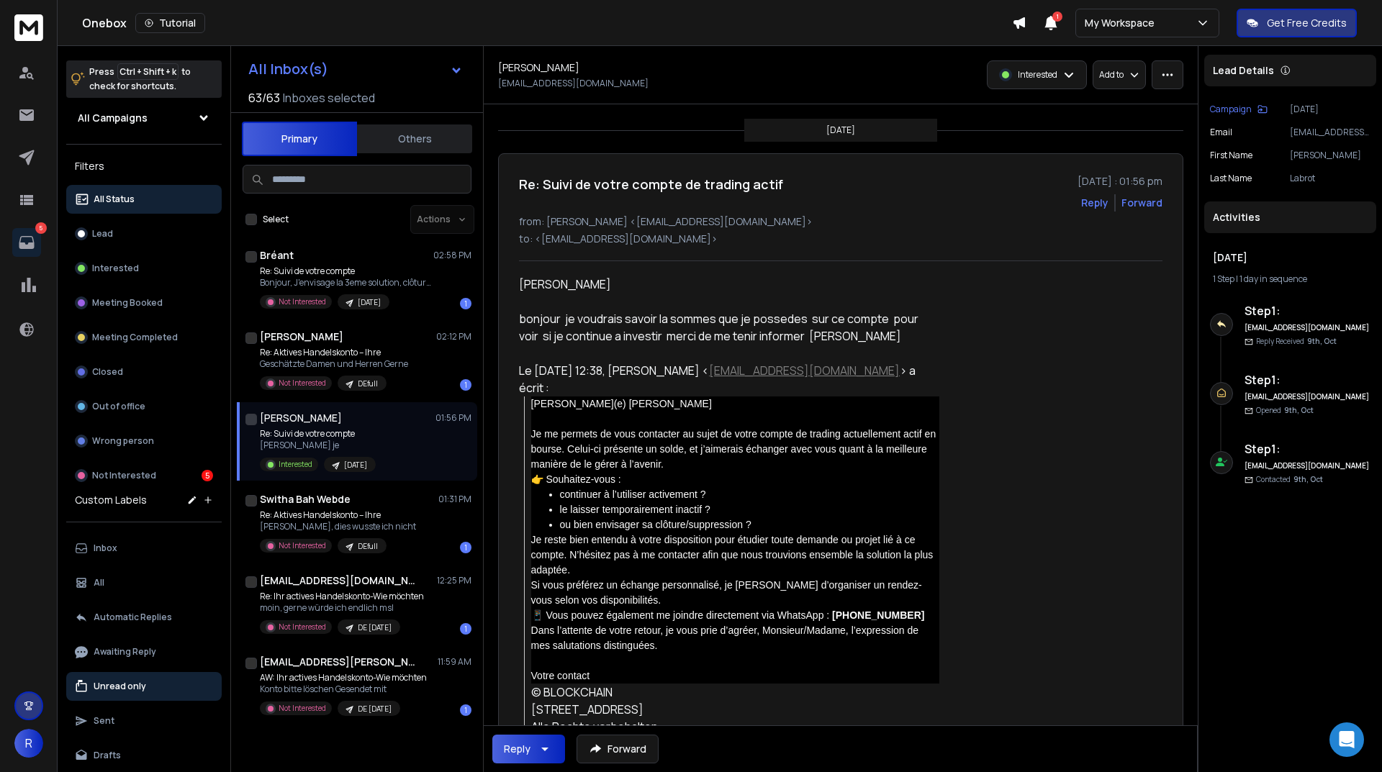
drag, startPoint x: 890, startPoint y: 344, endPoint x: 518, endPoint y: 275, distance: 379.2
click at [518, 275] on div "Re: Suivi de votre compte de trading actif [DATE] : 01:56 pm Reply Forward from…" at bounding box center [840, 486] width 685 height 667
copy div "[PERSON_NAME] je voudrais savoir la sommes que je possedes sur ce compte pour v…"
click at [1078, 384] on div "Re: Suivi de votre compte de trading actif [DATE] : 01:56 pm Reply Forward from…" at bounding box center [841, 486] width 644 height 625
drag, startPoint x: 608, startPoint y: 219, endPoint x: 713, endPoint y: 221, distance: 104.4
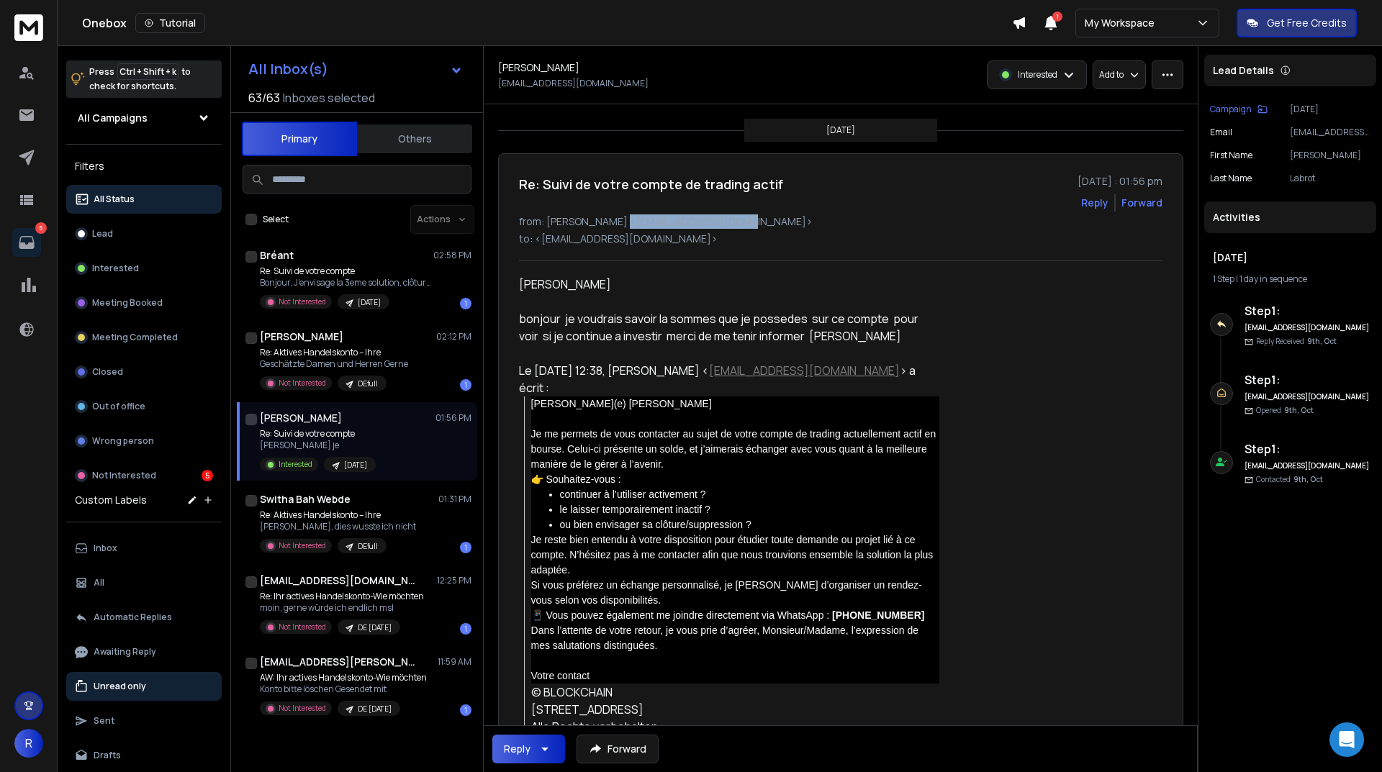
click at [713, 221] on p "from: [PERSON_NAME] <[EMAIL_ADDRESS][DOMAIN_NAME]>" at bounding box center [841, 222] width 644 height 14
copy p "[EMAIL_ADDRESS][DOMAIN_NAME]"
click at [699, 289] on div "[PERSON_NAME] je voudrais savoir la sommes que je possedes sur ce compte pour v…" at bounding box center [729, 310] width 420 height 69
drag, startPoint x: 545, startPoint y: 238, endPoint x: 731, endPoint y: 242, distance: 186.5
click at [731, 242] on p "to: <[EMAIL_ADDRESS][DOMAIN_NAME]>" at bounding box center [841, 239] width 644 height 14
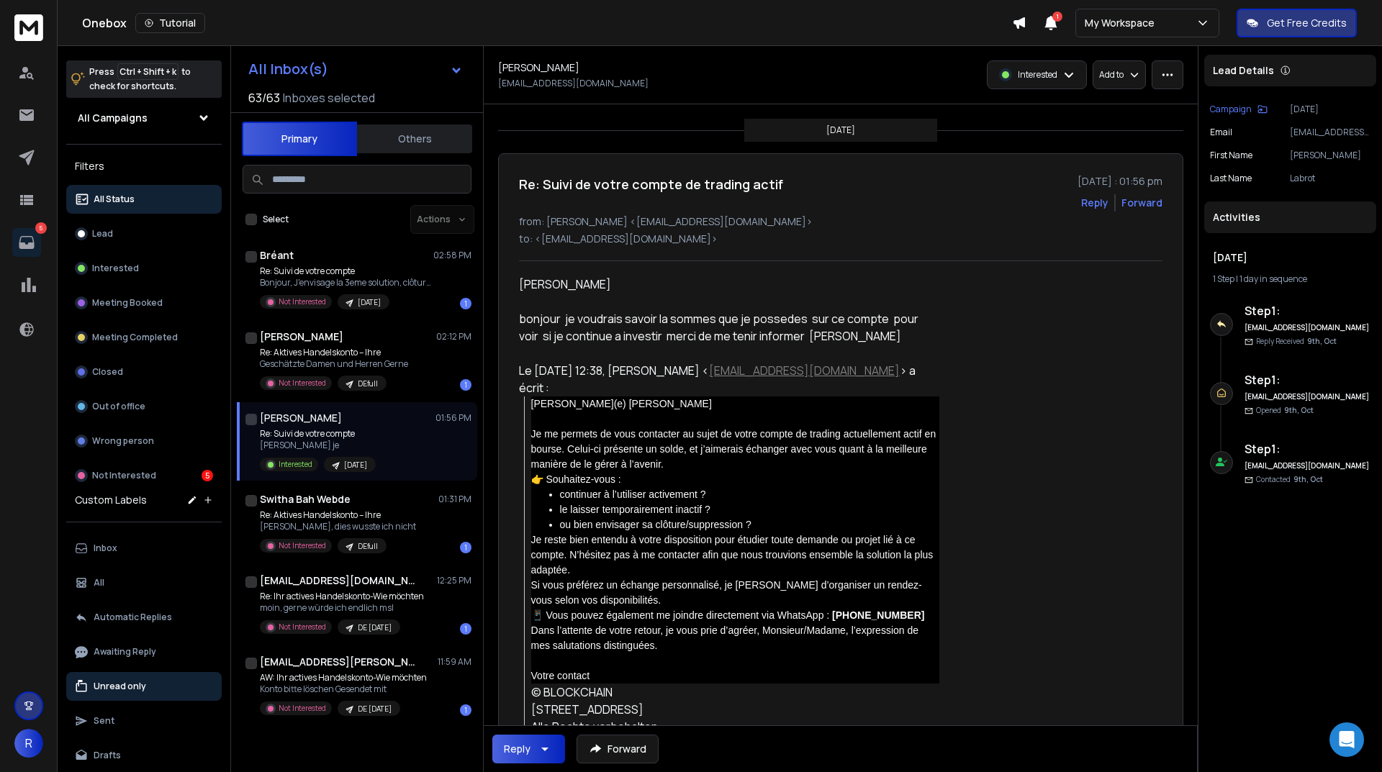
copy p "[EMAIL_ADDRESS][DOMAIN_NAME]"
click at [646, 146] on div "[DATE] Re: Suivi de votre compte de trading actif [DATE] : 01:56 pm Reply Forwa…" at bounding box center [841, 469] width 714 height 701
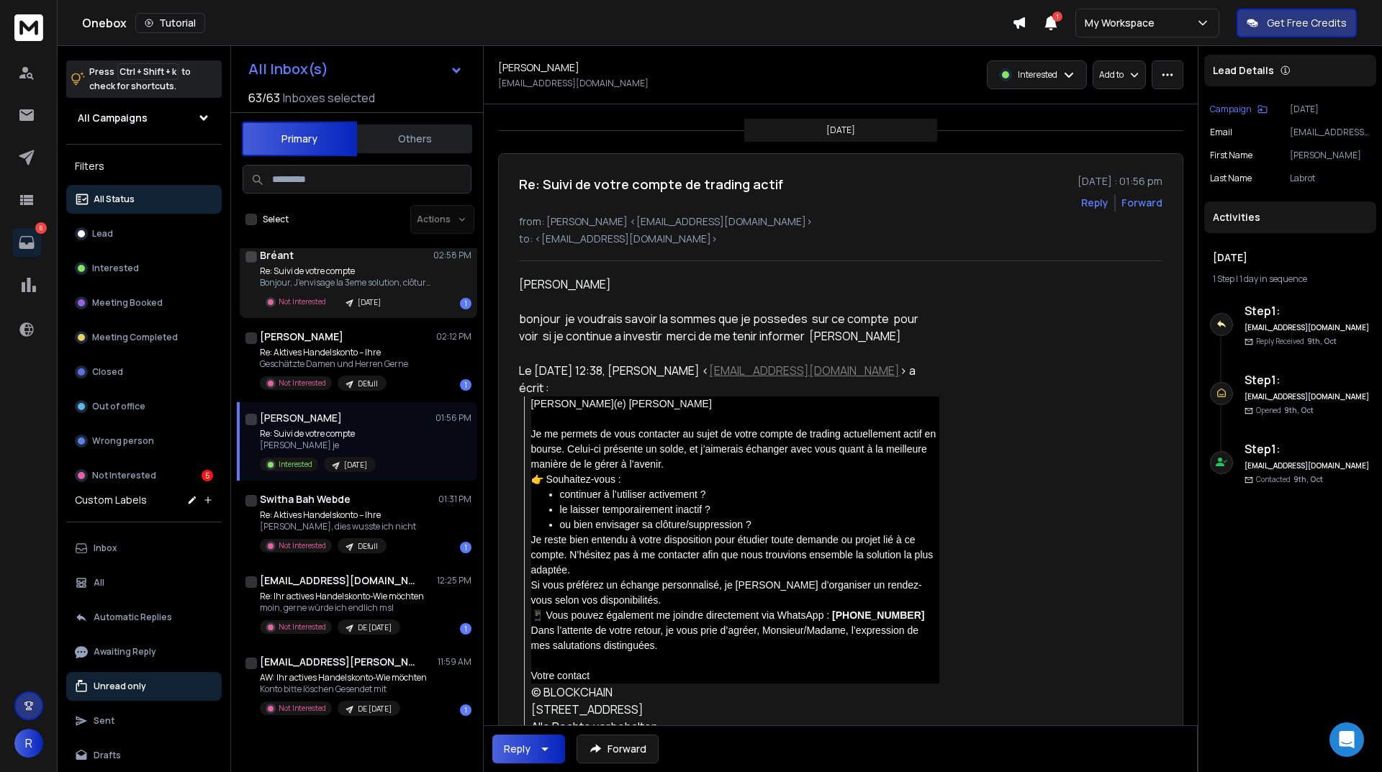
click at [358, 274] on p "Re: Suivi de votre compte" at bounding box center [346, 272] width 173 height 12
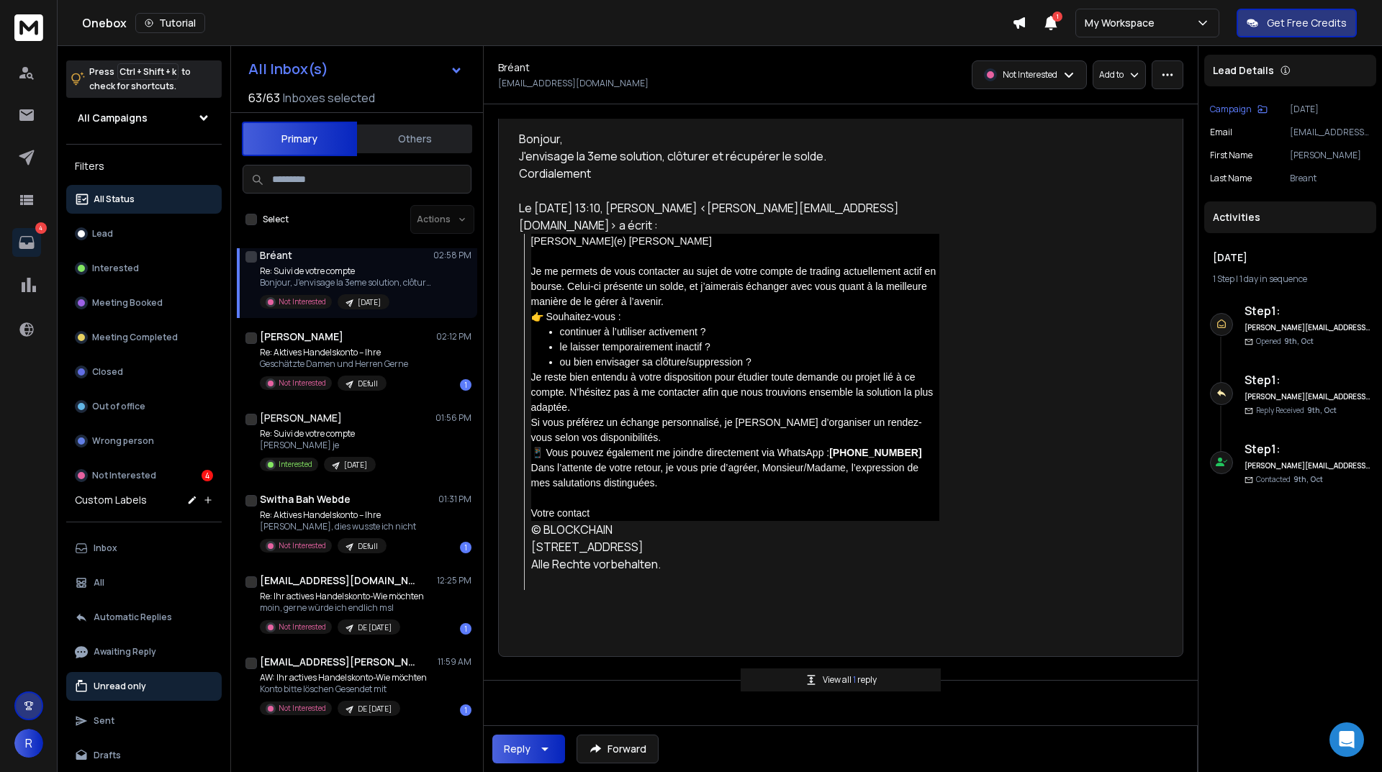
scroll to position [0, 0]
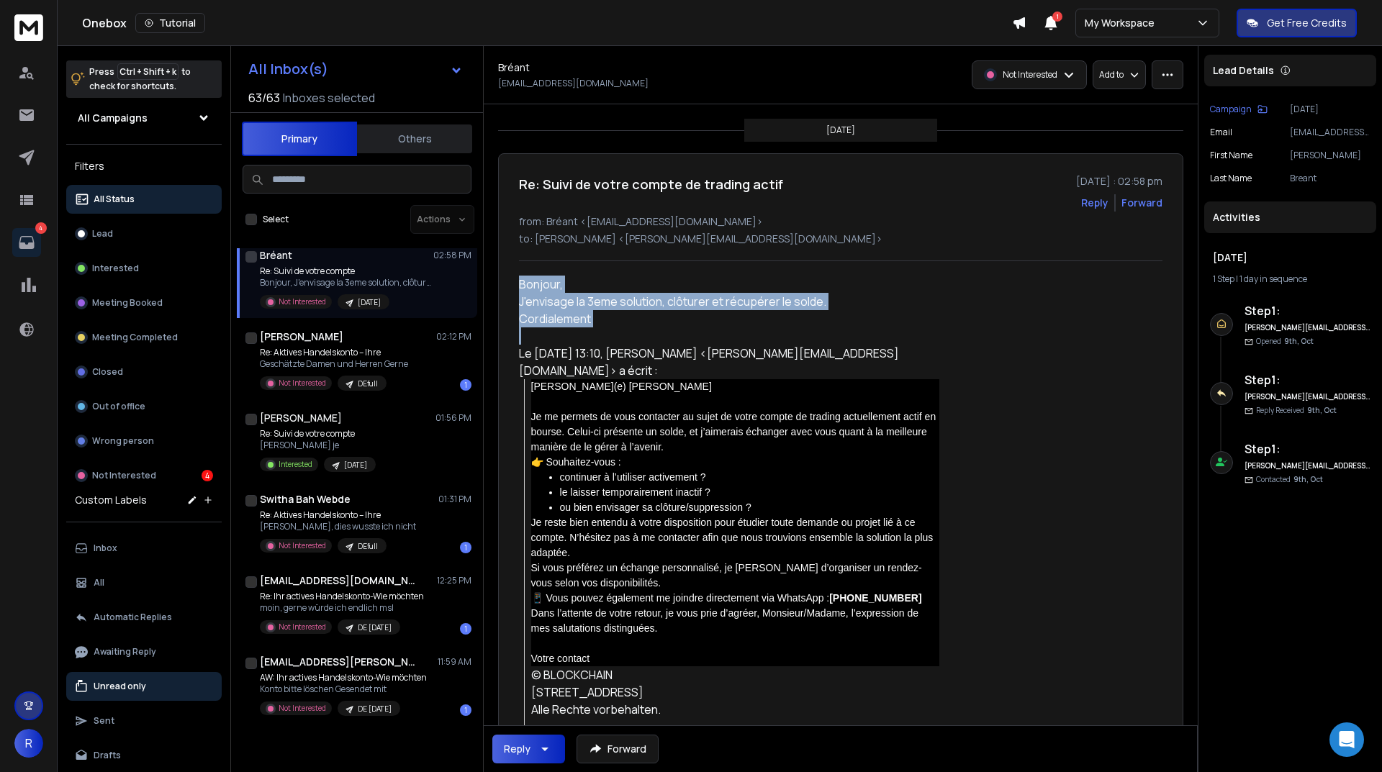
drag, startPoint x: 600, startPoint y: 328, endPoint x: 520, endPoint y: 290, distance: 88.9
click at [520, 290] on div "Bonjour, J'envisage la 3eme solution, [PERSON_NAME] et récupérer le solde. Cord…" at bounding box center [735, 529] width 432 height 506
copy div "Bonjour, J'envisage la 3eme solution, [PERSON_NAME] et récupérer le solde. Cord…"
click at [604, 263] on div "Re: Suivi de votre compte de trading actif [DATE] : 02:58 pm Reply Forward from…" at bounding box center [841, 478] width 644 height 608
click at [1304, 184] on div "Campaign [DATE] Email [EMAIL_ADDRESS][DOMAIN_NAME] First Name [PERSON_NAME] Las…" at bounding box center [1290, 143] width 172 height 115
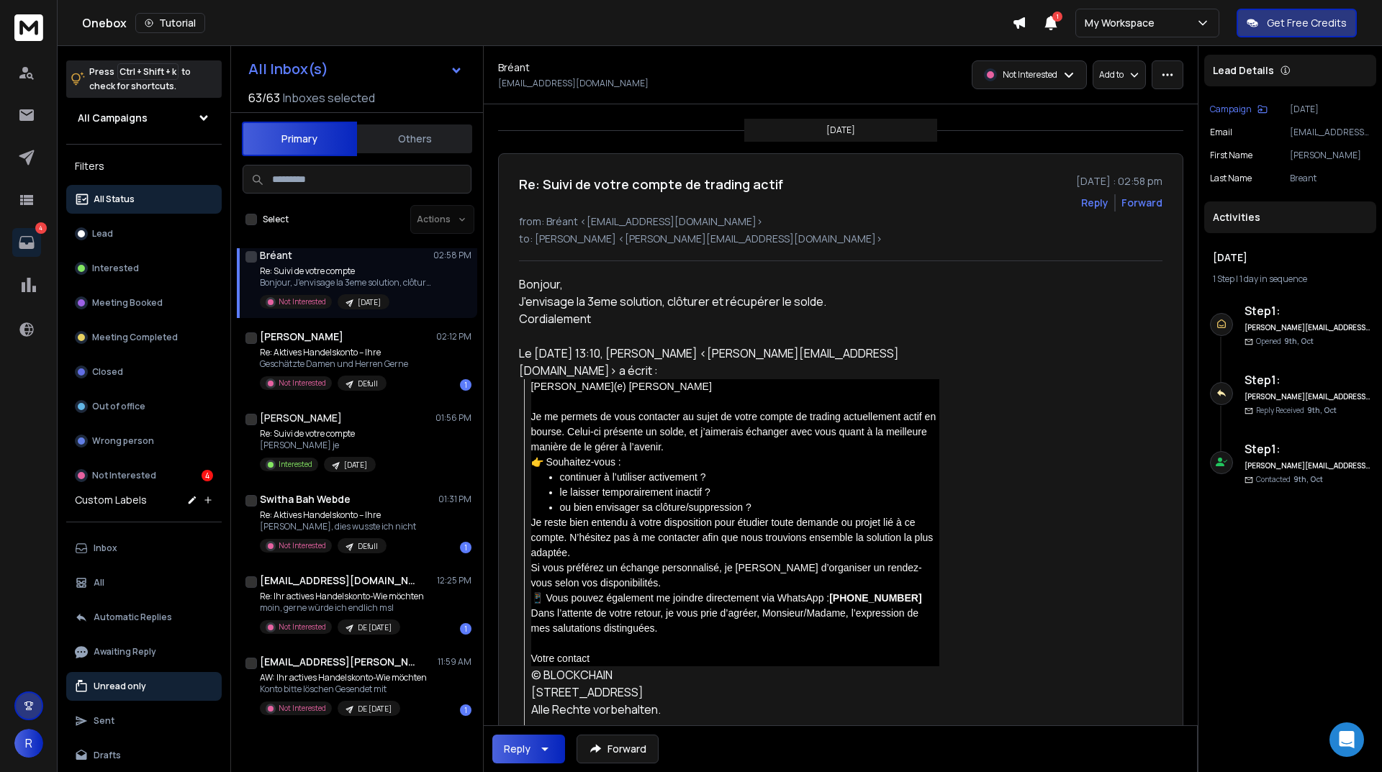
click at [1301, 179] on p "Breant" at bounding box center [1330, 179] width 81 height 12
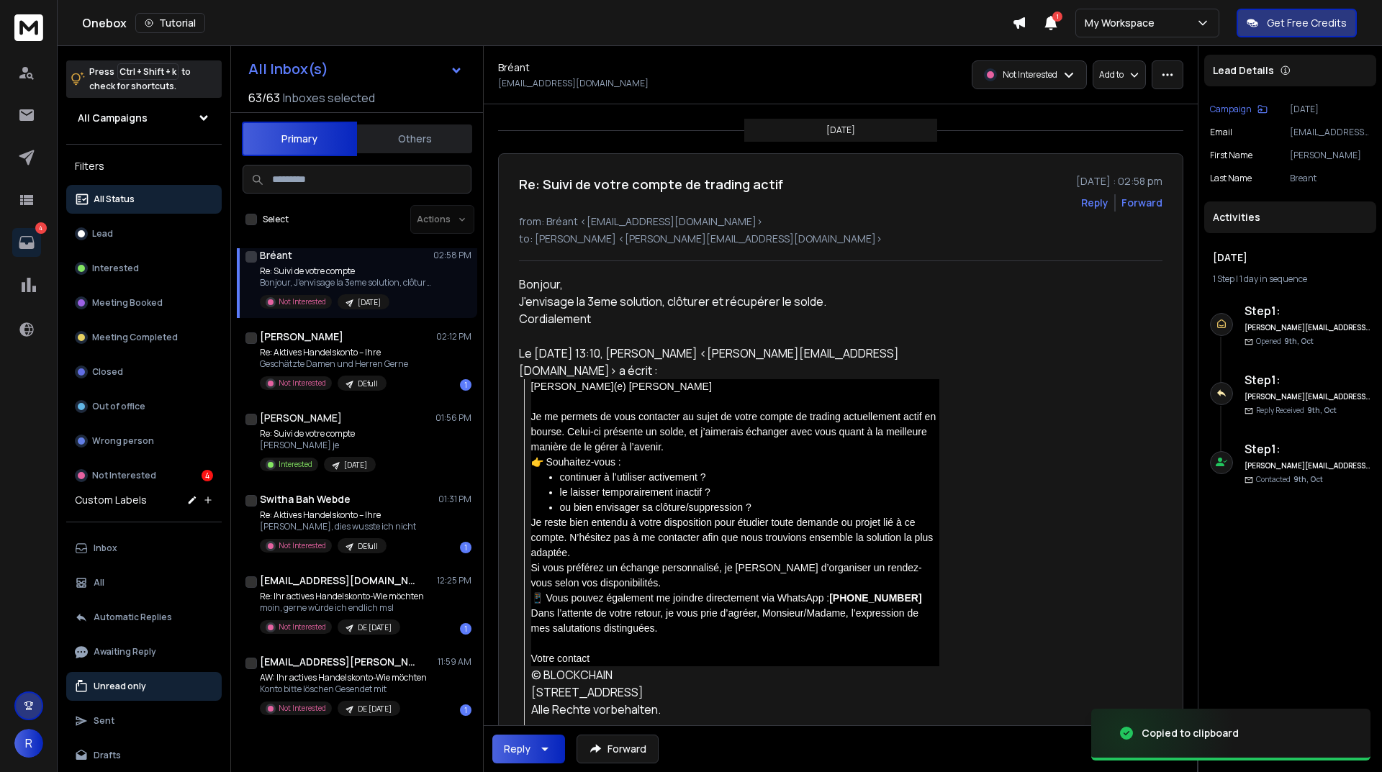
click at [1296, 153] on p "[PERSON_NAME]" at bounding box center [1330, 156] width 81 height 12
click at [1308, 180] on p "Breant" at bounding box center [1330, 179] width 81 height 12
click at [1296, 129] on p "[EMAIL_ADDRESS][DOMAIN_NAME]" at bounding box center [1330, 133] width 81 height 12
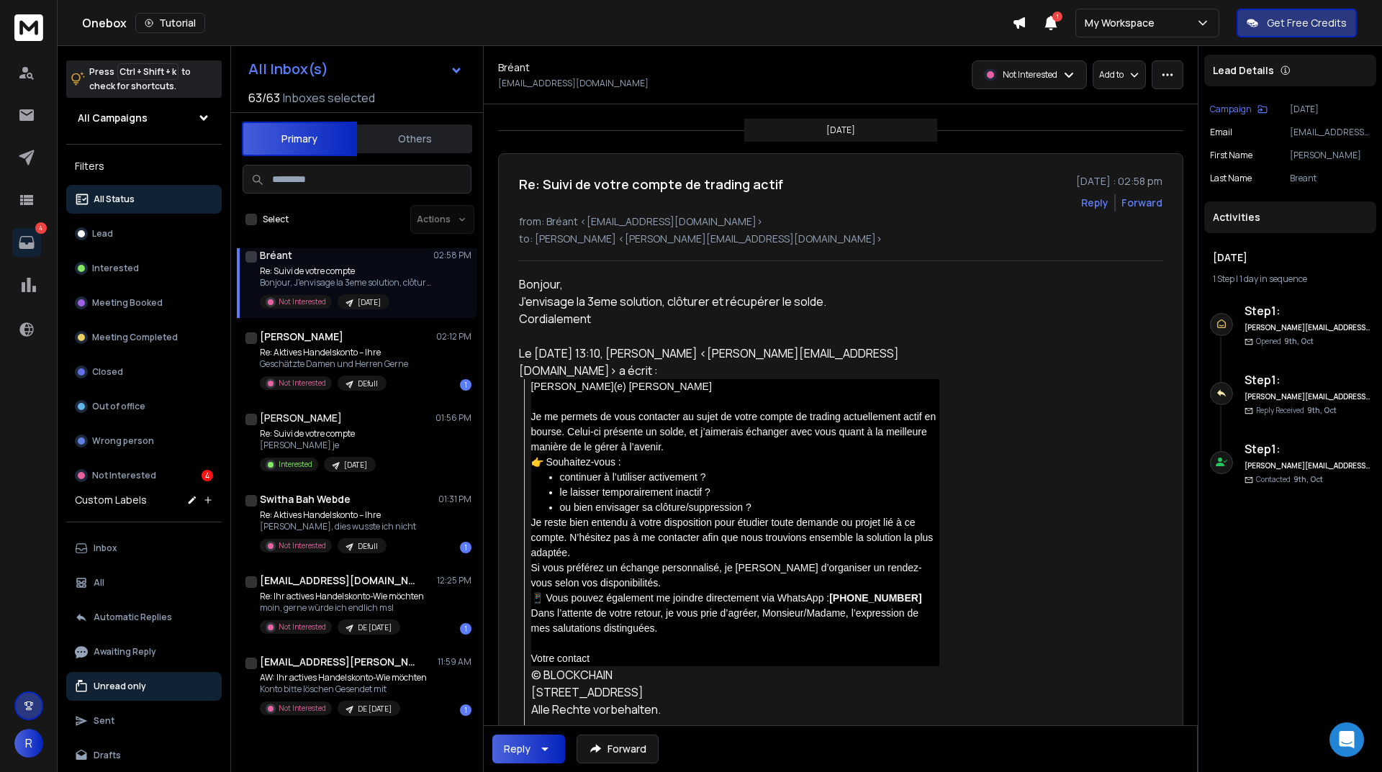
drag, startPoint x: 612, startPoint y: 238, endPoint x: 681, endPoint y: 237, distance: 69.1
click at [649, 237] on p "to: [PERSON_NAME] <[PERSON_NAME][EMAIL_ADDRESS][DOMAIN_NAME]>" at bounding box center [841, 239] width 644 height 14
drag, startPoint x: 681, startPoint y: 237, endPoint x: 755, endPoint y: 240, distance: 74.2
click at [755, 240] on p "to: [PERSON_NAME] <[PERSON_NAME][EMAIL_ADDRESS][DOMAIN_NAME]>" at bounding box center [841, 239] width 644 height 14
click at [741, 245] on p "to: [PERSON_NAME] <[PERSON_NAME][EMAIL_ADDRESS][DOMAIN_NAME]>" at bounding box center [841, 239] width 644 height 14
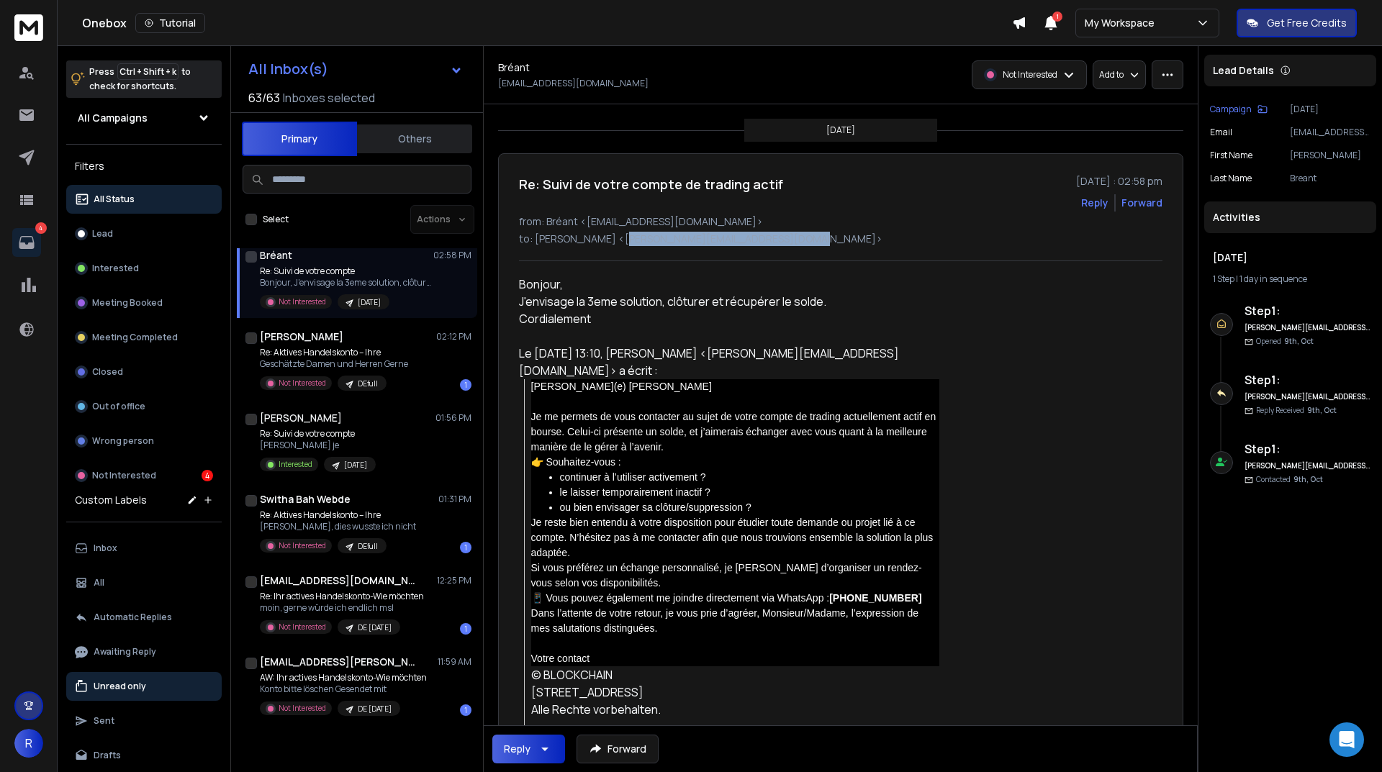
drag, startPoint x: 612, startPoint y: 235, endPoint x: 788, endPoint y: 240, distance: 175.7
click at [788, 240] on p "to: [PERSON_NAME] <[PERSON_NAME][EMAIL_ADDRESS][DOMAIN_NAME]>" at bounding box center [841, 239] width 644 height 14
copy p "[PERSON_NAME][EMAIL_ADDRESS][DOMAIN_NAME]"
click at [110, 677] on button "Unread only" at bounding box center [143, 686] width 155 height 29
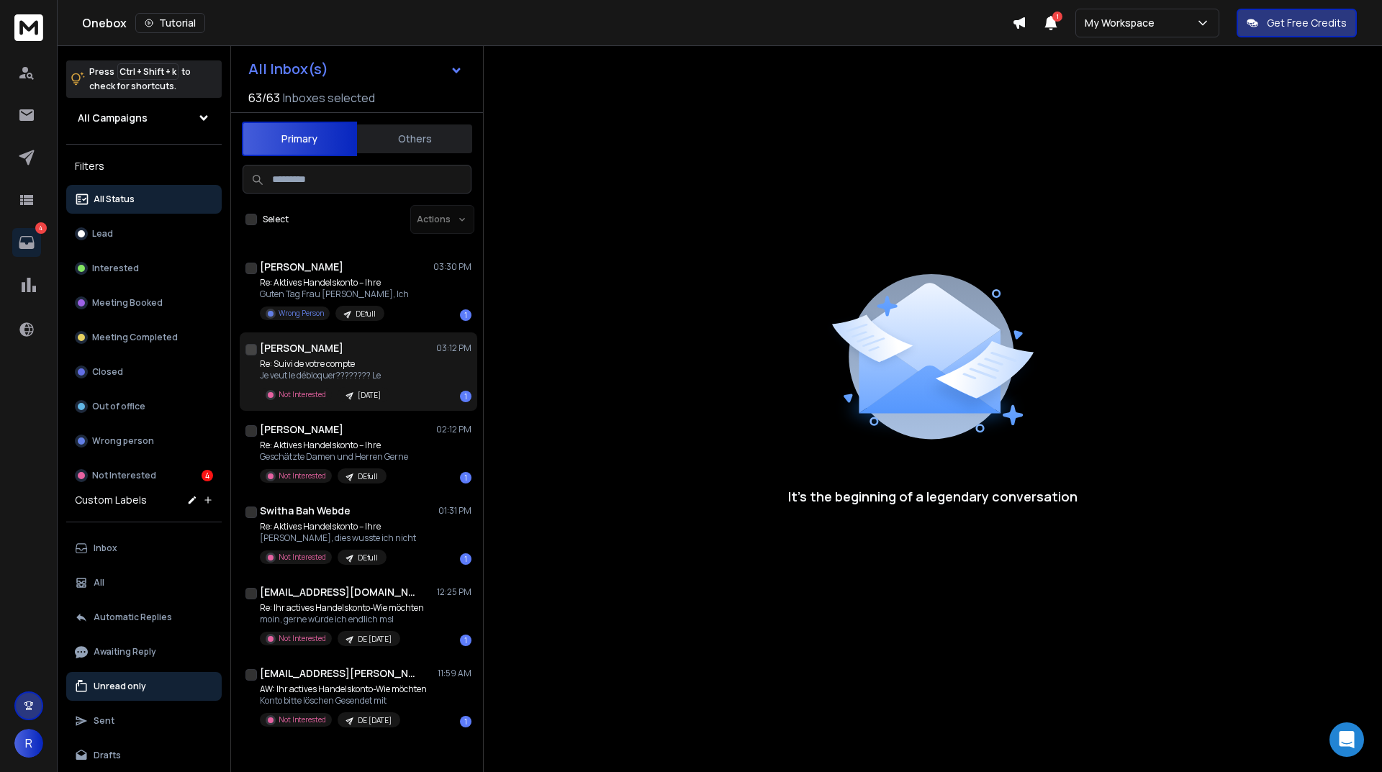
click at [389, 372] on p "Je veut le débloquer???????? Le" at bounding box center [325, 376] width 130 height 12
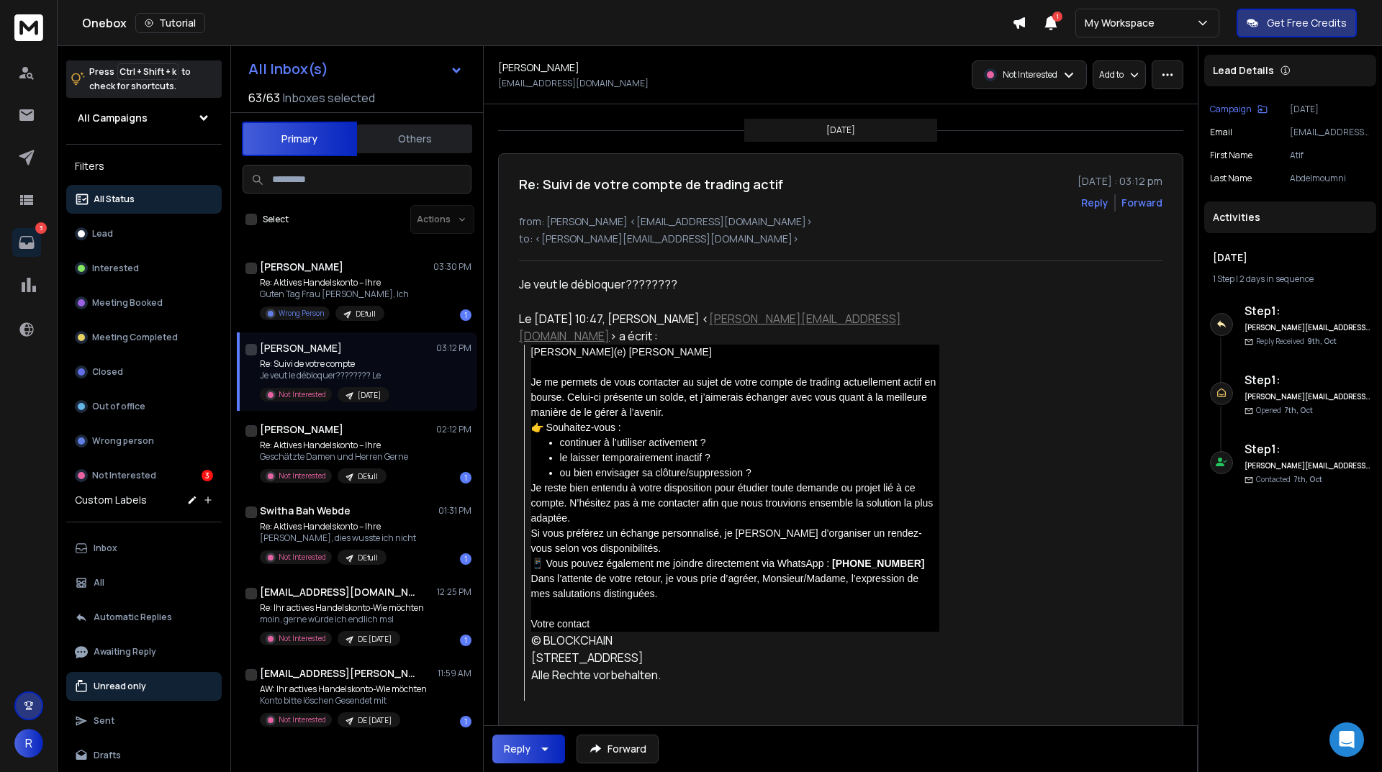
click at [615, 280] on div "Je veut le débloquer????????" at bounding box center [729, 284] width 420 height 17
copy div "débloquer"
drag, startPoint x: 598, startPoint y: 220, endPoint x: 716, endPoint y: 225, distance: 117.5
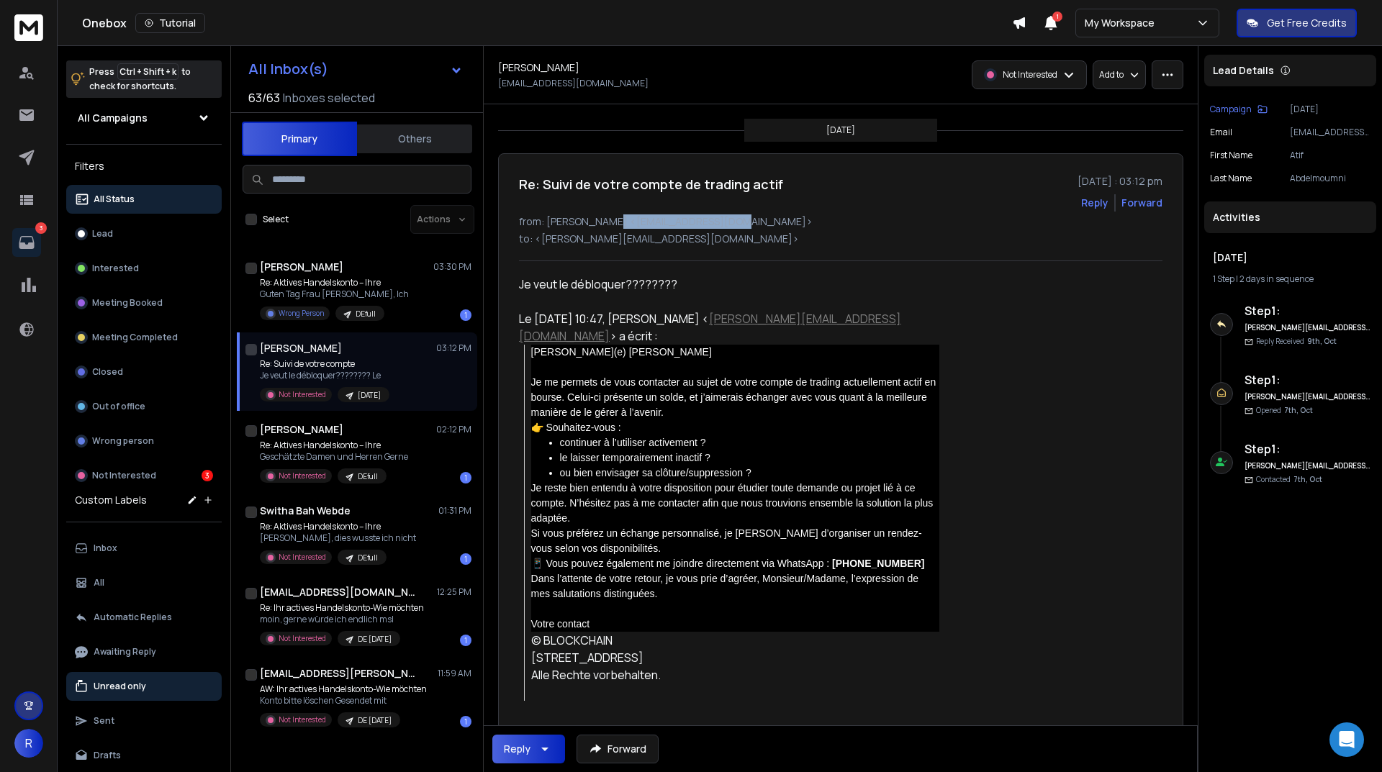
click at [716, 225] on p "from: [PERSON_NAME] <[EMAIL_ADDRESS][DOMAIN_NAME]>" at bounding box center [841, 222] width 644 height 14
click at [1296, 150] on p "Atif" at bounding box center [1330, 156] width 81 height 12
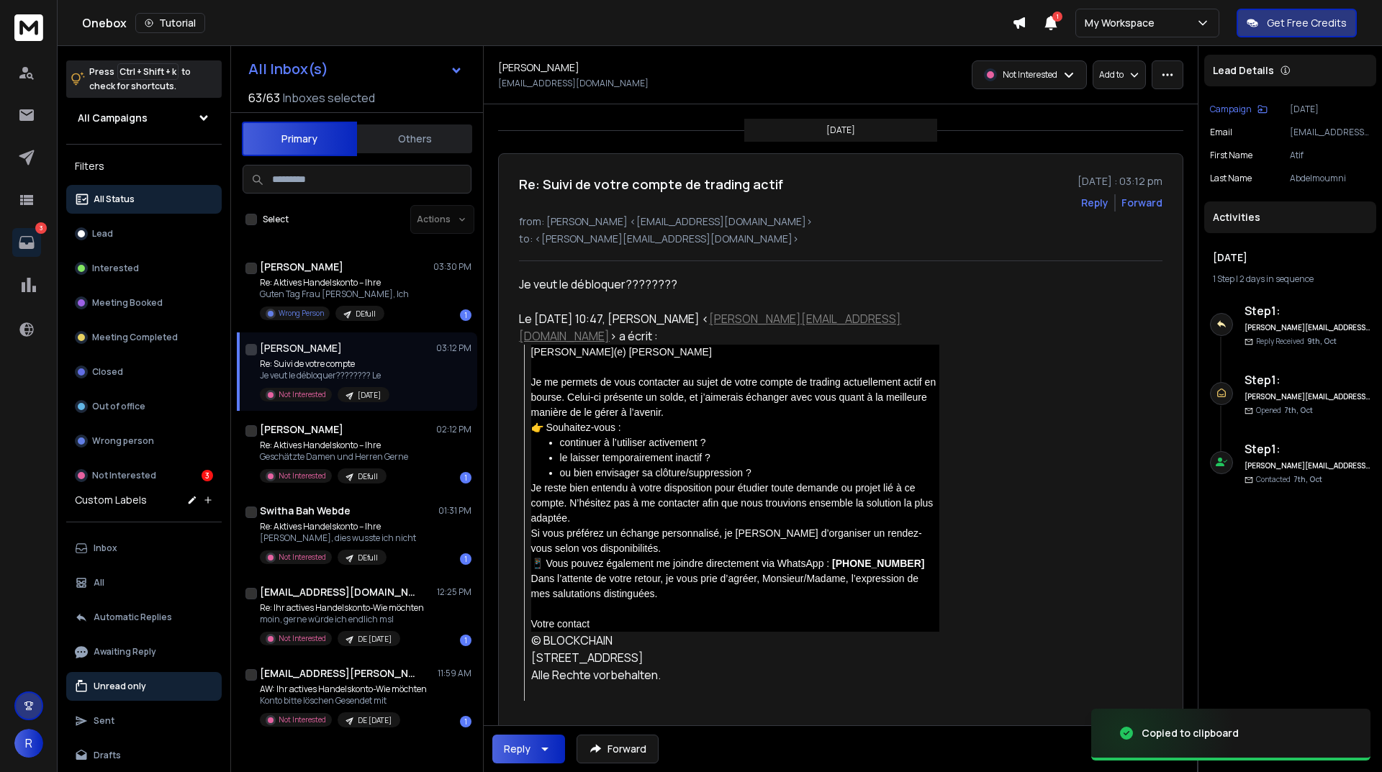
click at [1319, 178] on p "Abdelmoumni" at bounding box center [1330, 179] width 81 height 12
click at [1317, 133] on p "[EMAIL_ADDRESS][DOMAIN_NAME]" at bounding box center [1330, 133] width 81 height 12
click at [632, 267] on div "Re: Suivi de votre compte de trading actif [DATE] : 03:12 pm Reply Forward from…" at bounding box center [841, 460] width 644 height 573
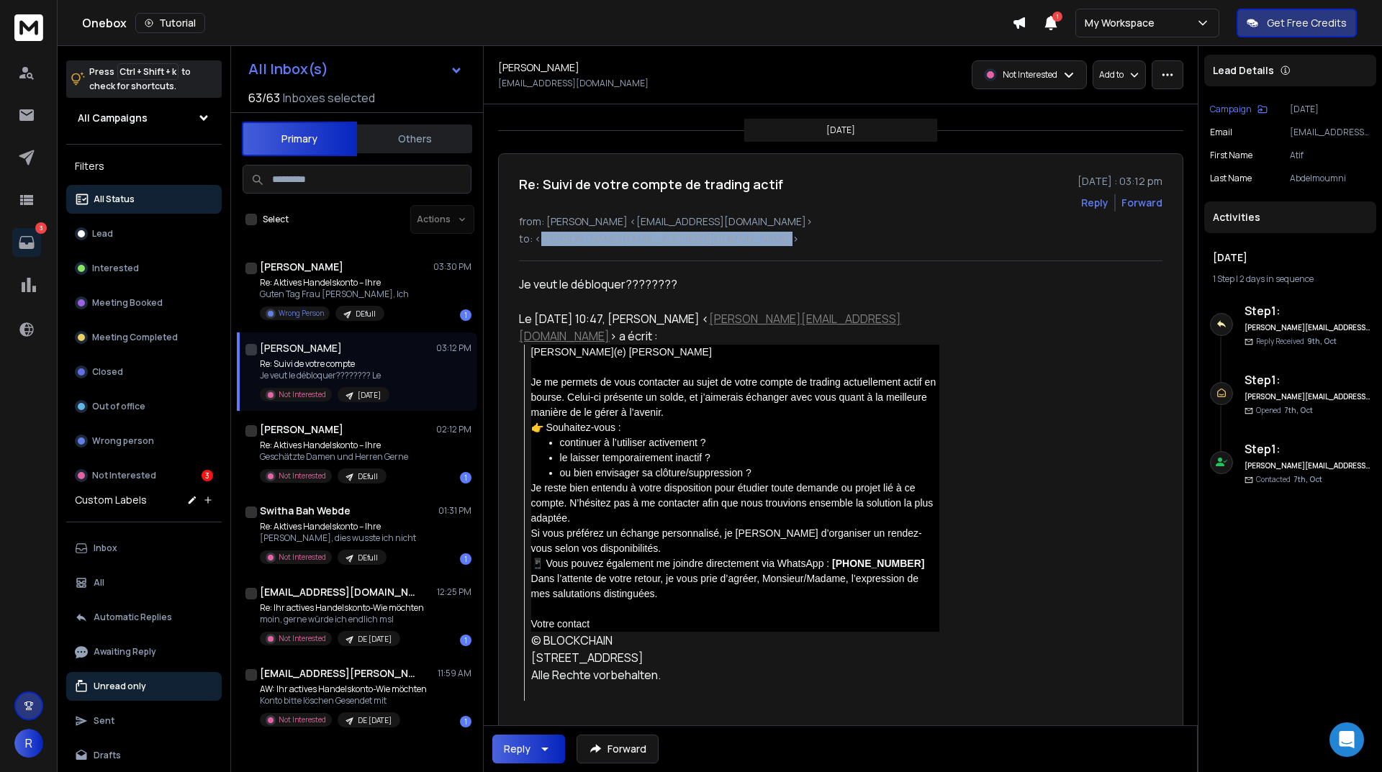
drag, startPoint x: 574, startPoint y: 241, endPoint x: 744, endPoint y: 240, distance: 169.9
click at [744, 240] on p "to: <[EMAIL_ADDRESS][DOMAIN_NAME]>" at bounding box center [841, 239] width 644 height 14
click at [111, 682] on p "Unread only" at bounding box center [120, 687] width 53 height 12
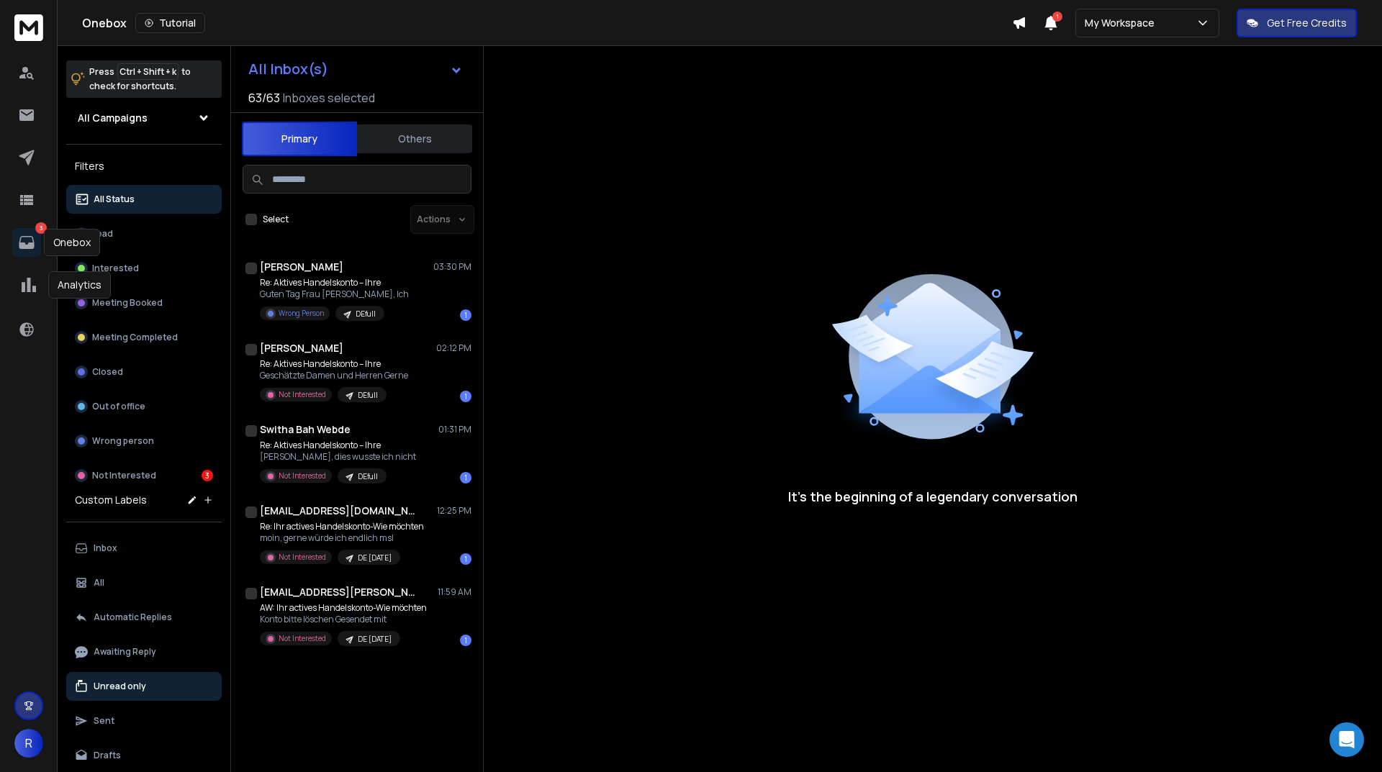
click at [32, 238] on icon at bounding box center [26, 242] width 17 height 17
click at [112, 527] on div "Press Ctrl + Shift + k to check for shortcuts. All Campaigns All Campaigns Filt…" at bounding box center [144, 432] width 173 height 772
click at [114, 533] on div "Press Ctrl + Shift + k to check for shortcuts. All Campaigns All Campaigns Filt…" at bounding box center [144, 432] width 173 height 772
click at [392, 150] on button "Others" at bounding box center [414, 139] width 115 height 32
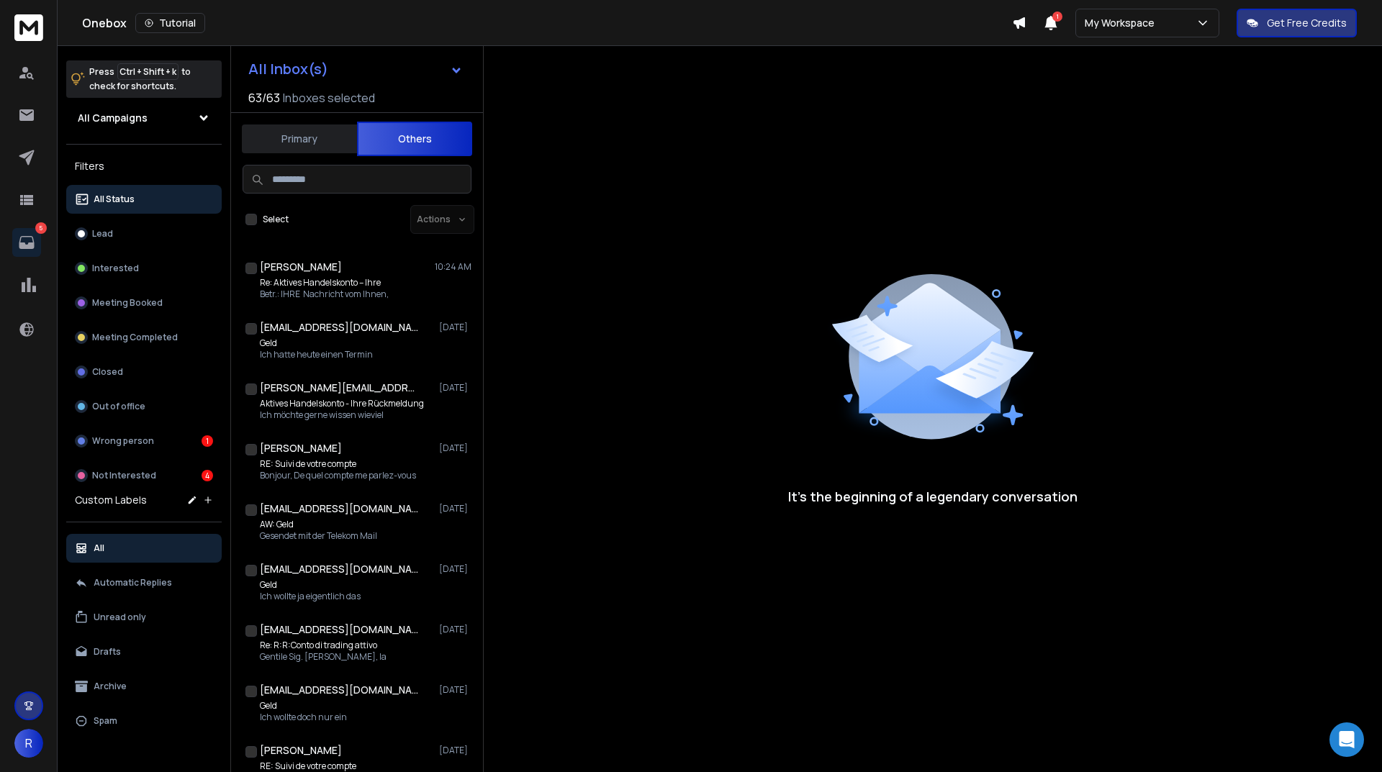
click at [276, 132] on button "Primary" at bounding box center [299, 139] width 115 height 32
